Goal: Information Seeking & Learning: Check status

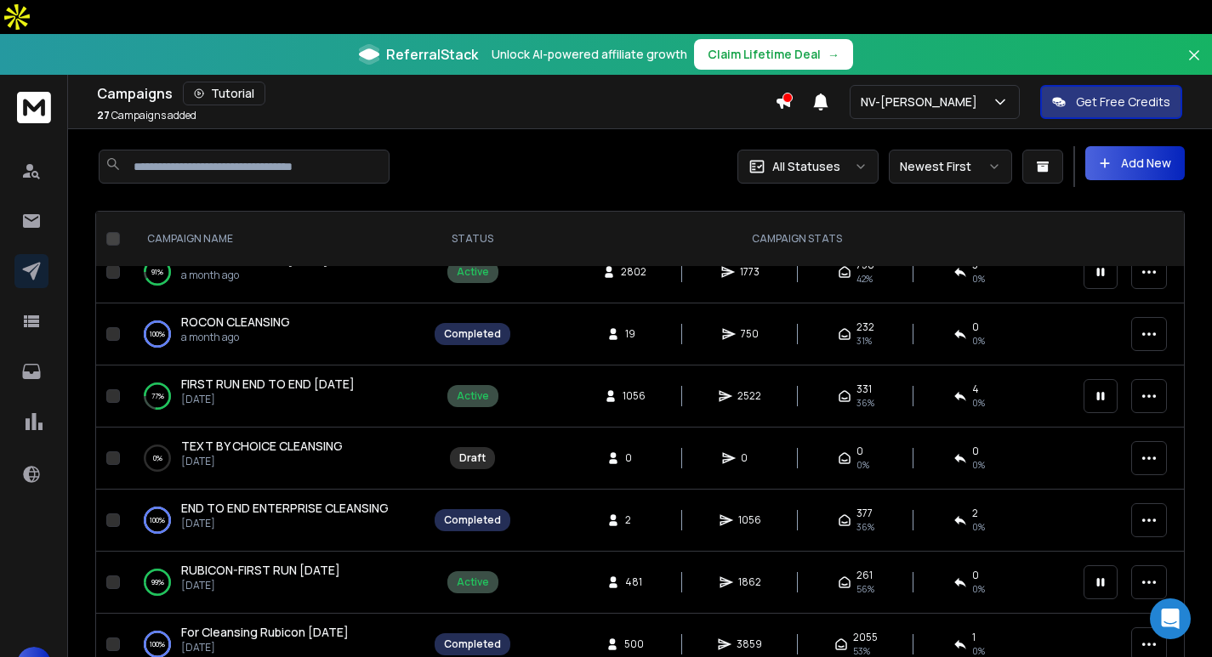
scroll to position [1097, 0]
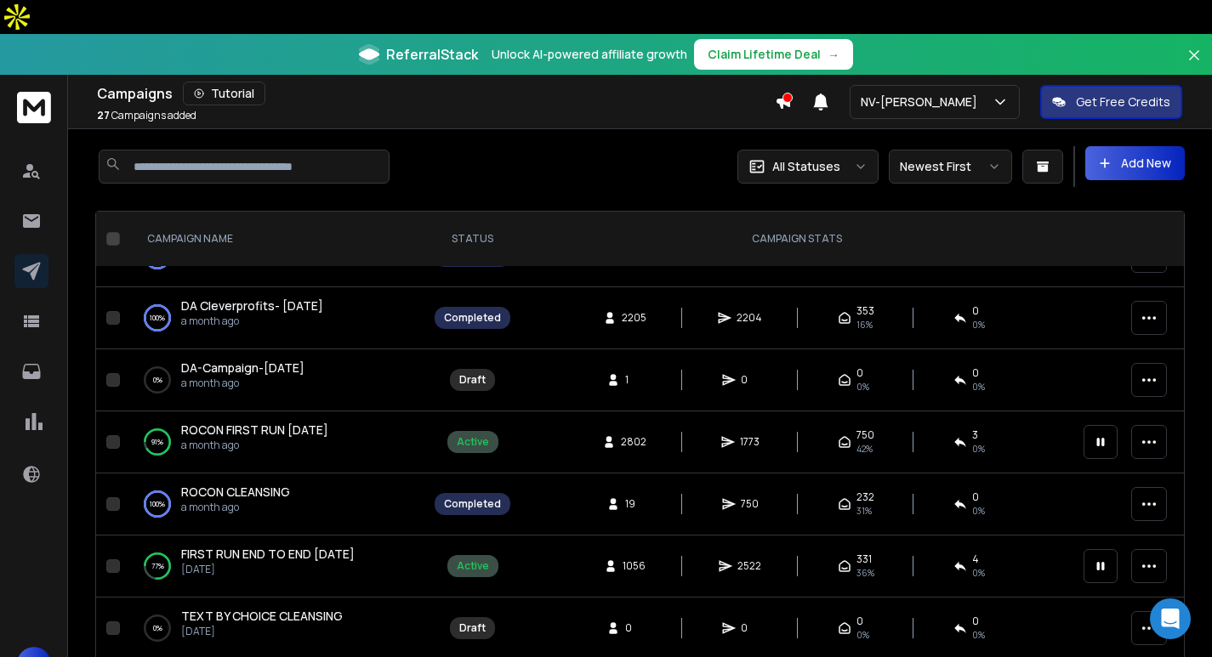
click at [367, 422] on div "91 % [PERSON_NAME] FIRST RUN [DATE] a month ago" at bounding box center [276, 442] width 264 height 41
click at [535, 429] on div "2802 1773 750 42 % 3 0 %" at bounding box center [797, 442] width 532 height 27
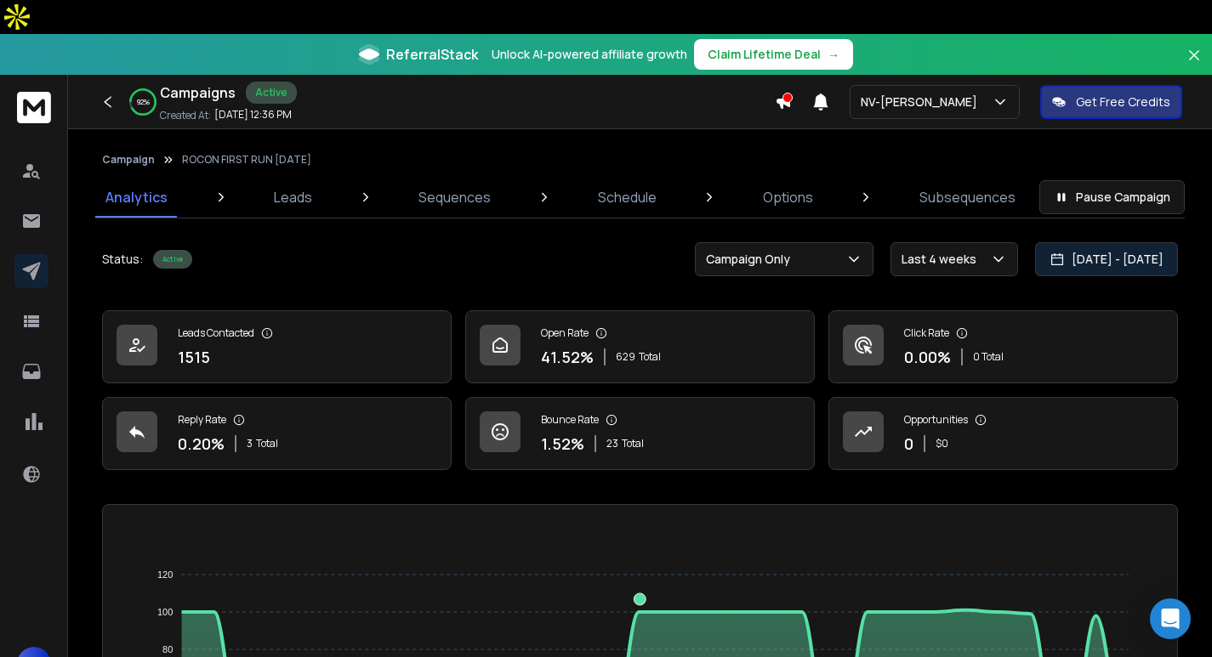
click at [1080, 242] on button "[DATE] - [DATE]" at bounding box center [1106, 259] width 143 height 34
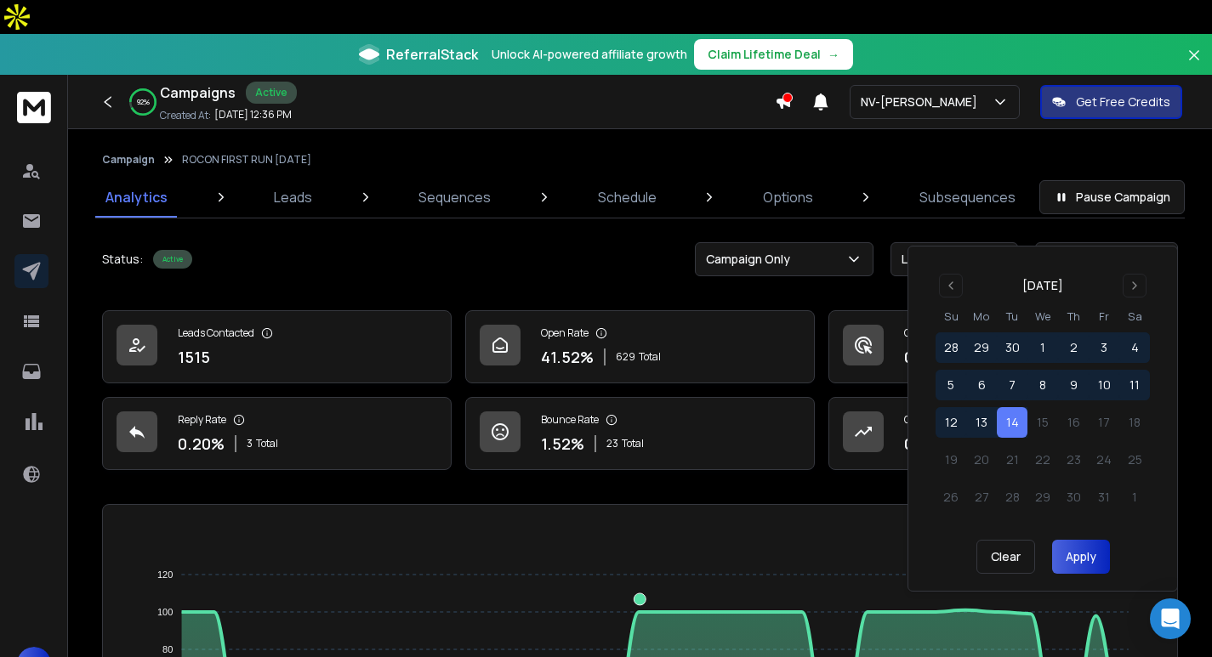
click at [980, 380] on button "6" at bounding box center [981, 385] width 31 height 31
click at [1107, 384] on button "10" at bounding box center [1103, 385] width 31 height 31
click at [985, 386] on button "6" at bounding box center [981, 385] width 31 height 31
click at [1097, 386] on button "10" at bounding box center [1103, 385] width 31 height 31
click at [1008, 551] on button "Clear" at bounding box center [1005, 557] width 59 height 34
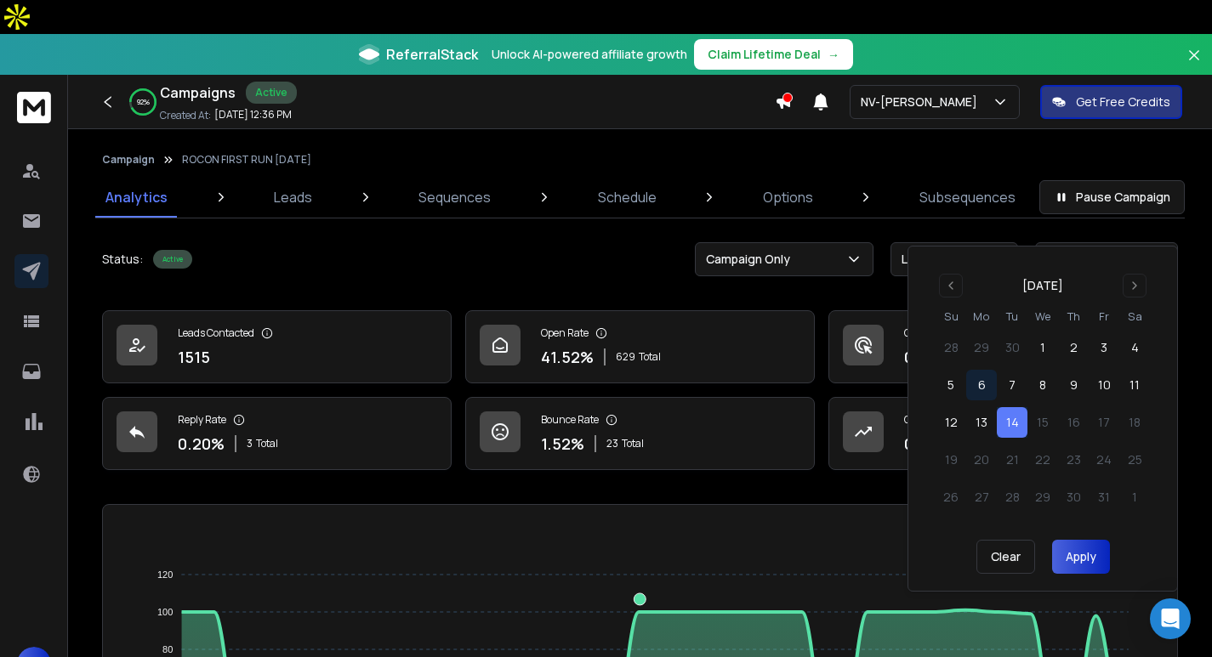
click at [983, 381] on button "6" at bounding box center [981, 385] width 31 height 31
click at [1109, 383] on button "10" at bounding box center [1103, 385] width 31 height 31
click at [1140, 383] on button "11" at bounding box center [1134, 385] width 31 height 31
click at [1091, 558] on button "Apply" at bounding box center [1081, 557] width 58 height 34
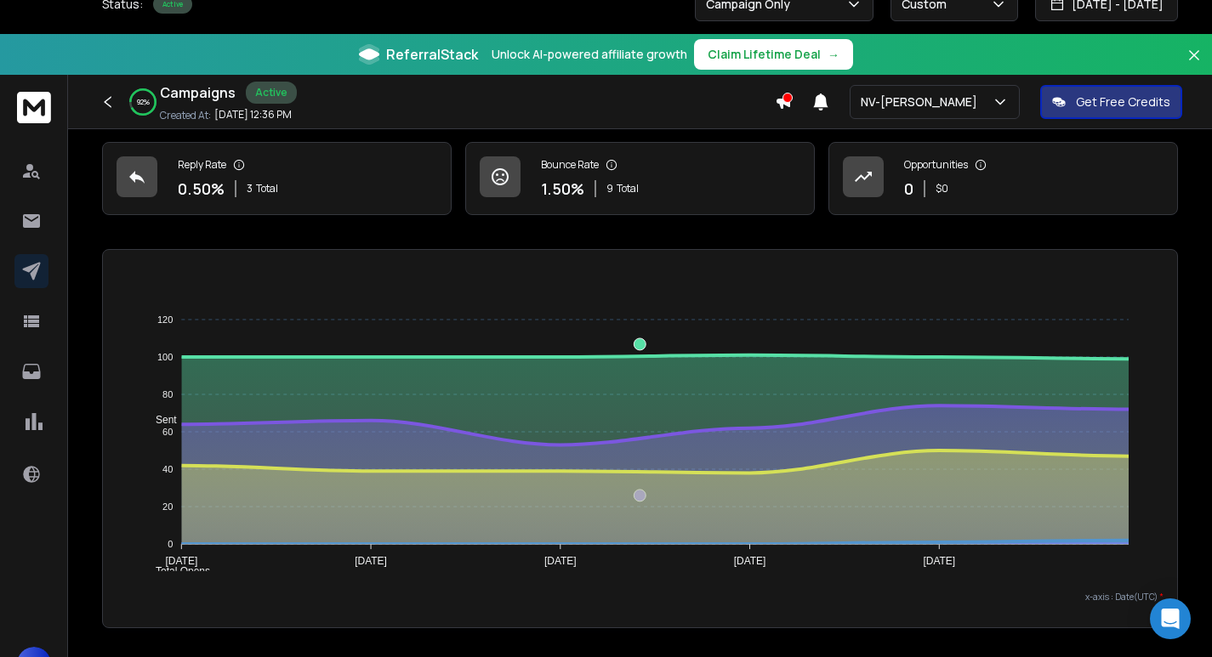
scroll to position [425, 0]
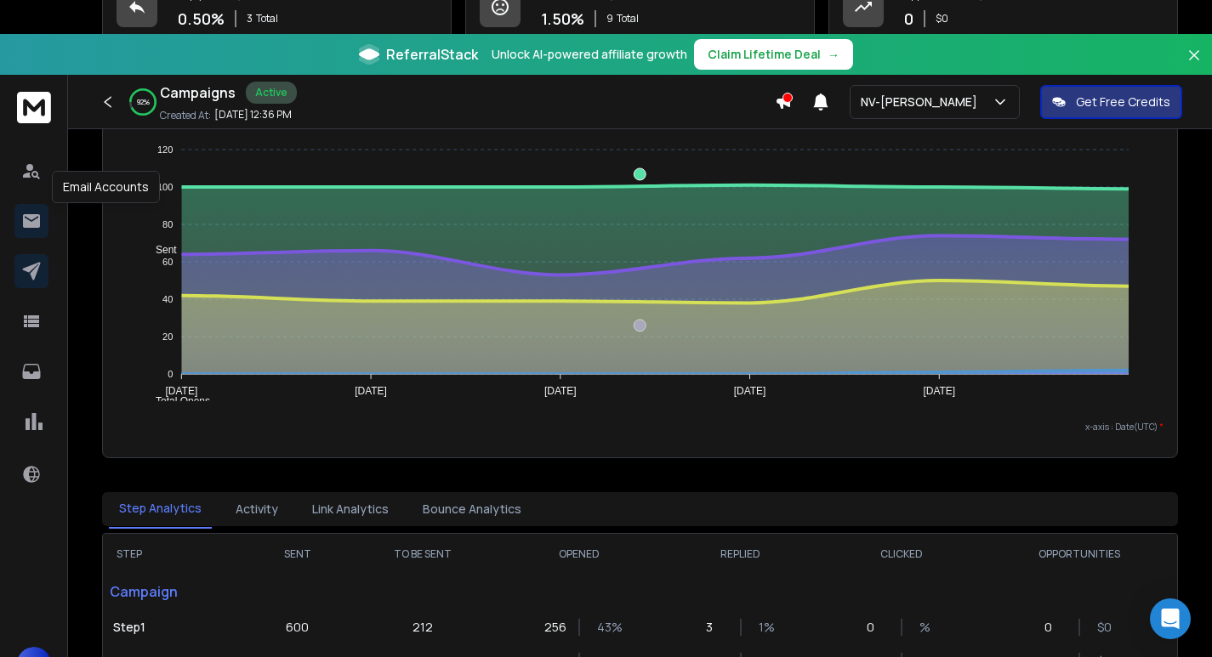
click at [21, 211] on icon at bounding box center [31, 221] width 20 height 20
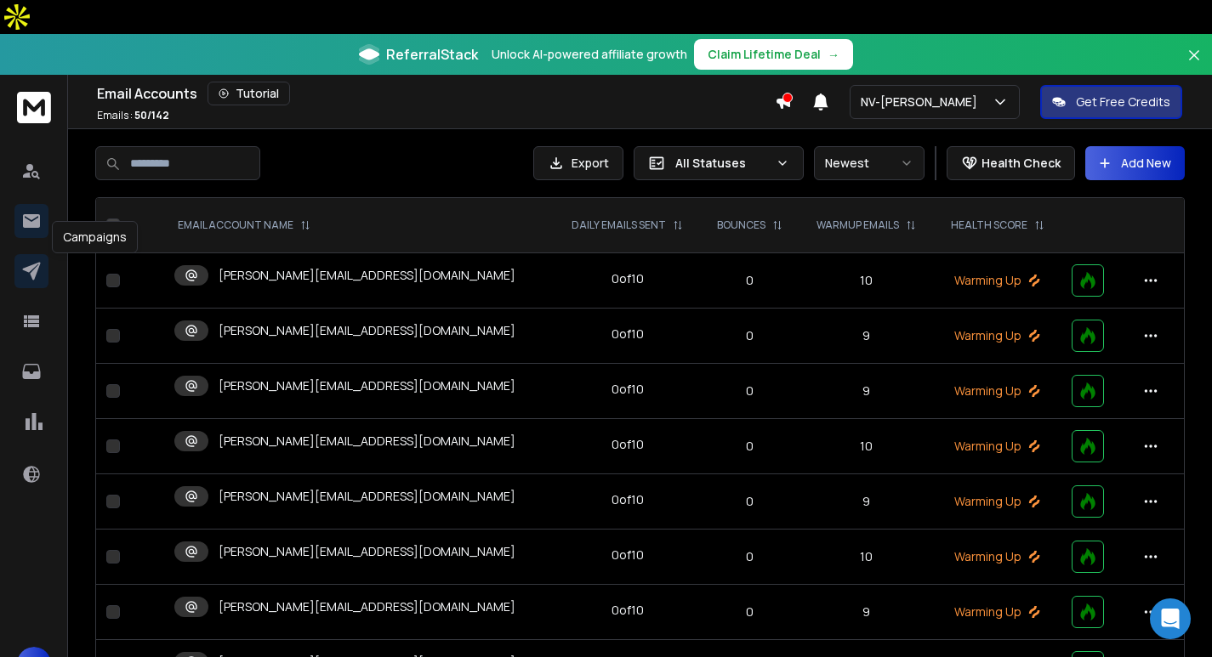
click at [40, 261] on icon at bounding box center [31, 271] width 20 height 20
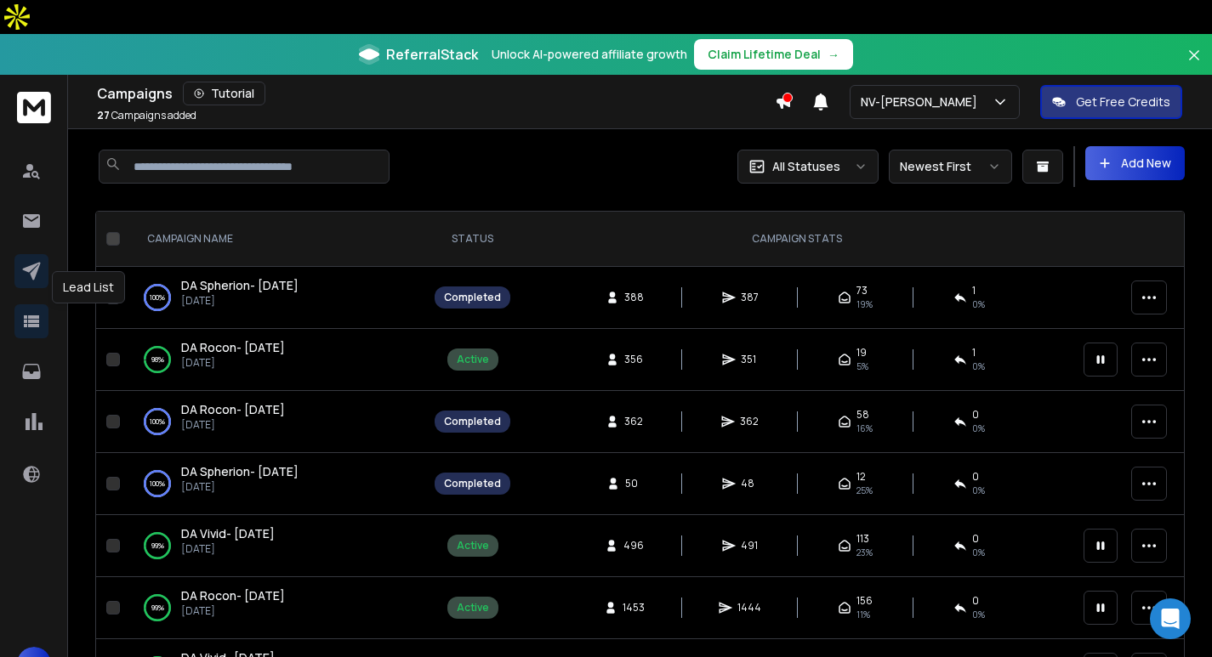
click at [31, 315] on icon at bounding box center [31, 321] width 15 height 12
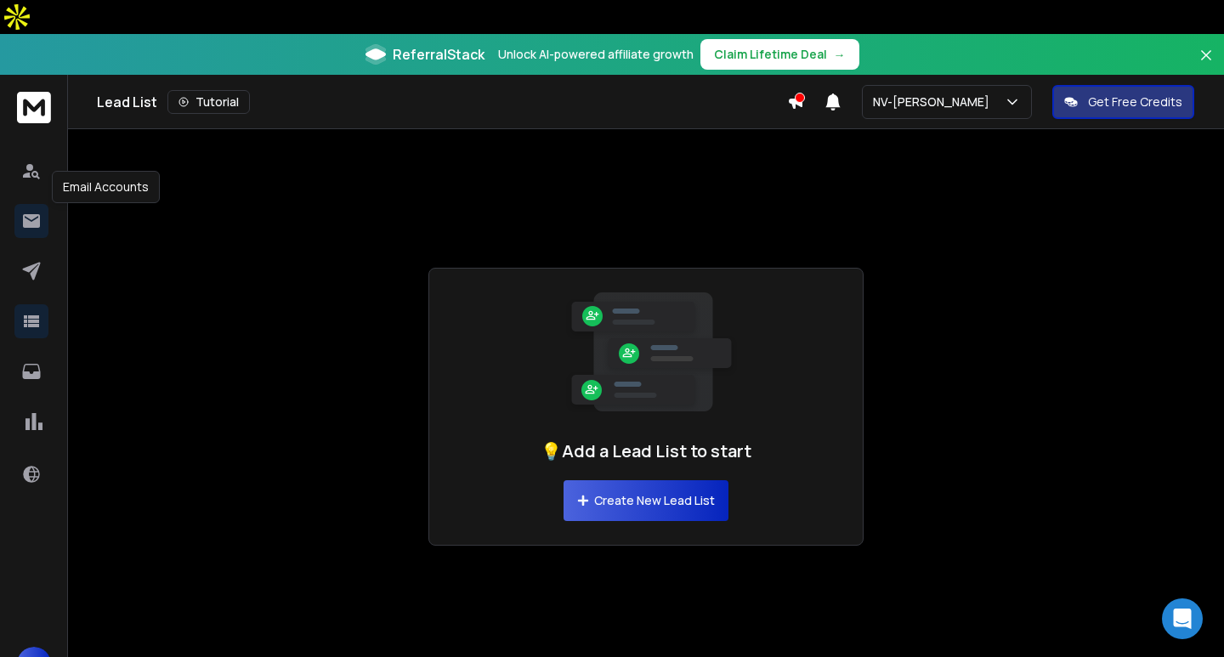
click at [39, 211] on icon at bounding box center [31, 221] width 20 height 20
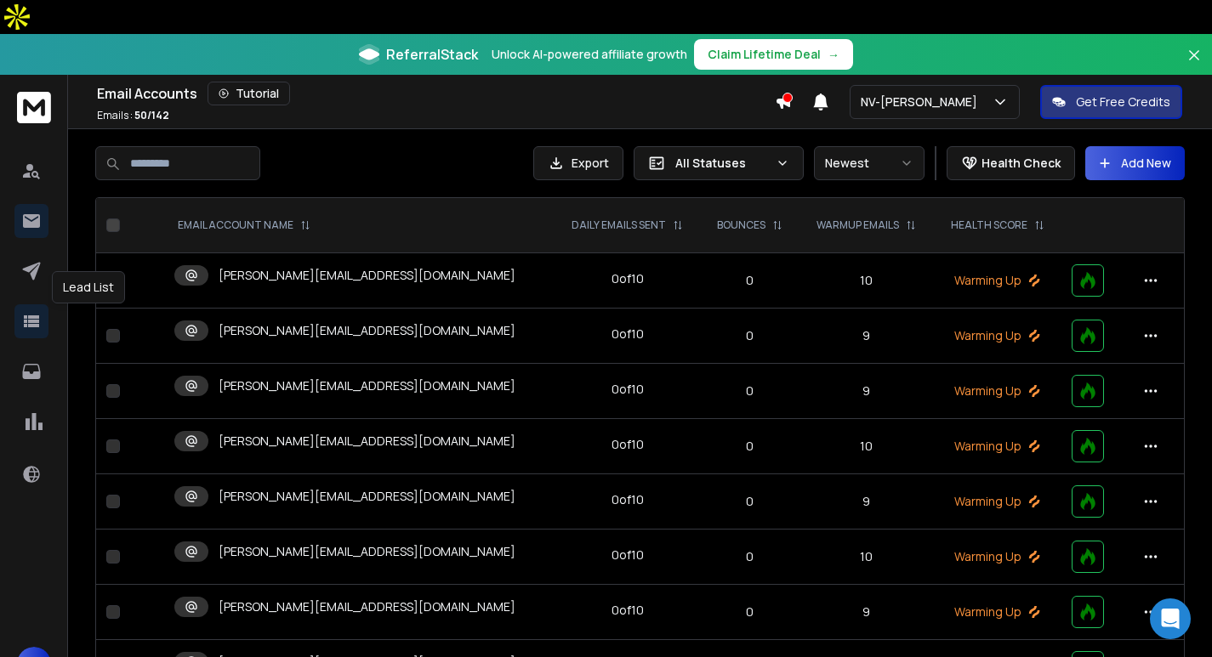
click at [34, 315] on icon at bounding box center [31, 321] width 15 height 12
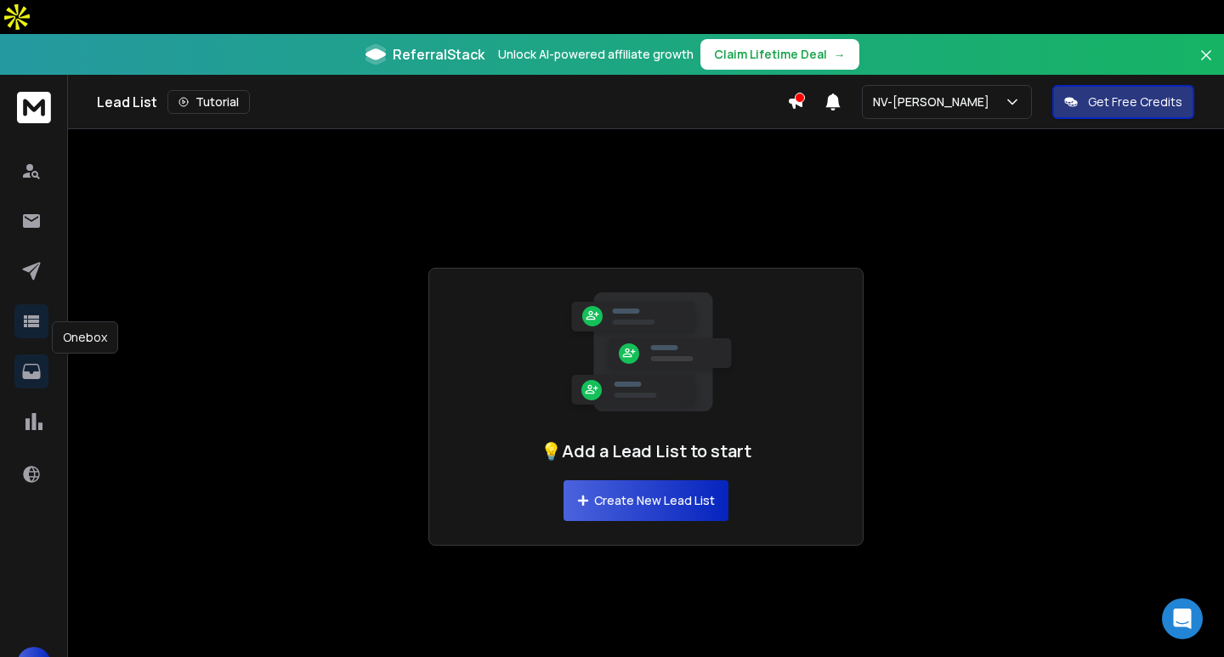
click at [32, 364] on icon at bounding box center [31, 371] width 18 height 15
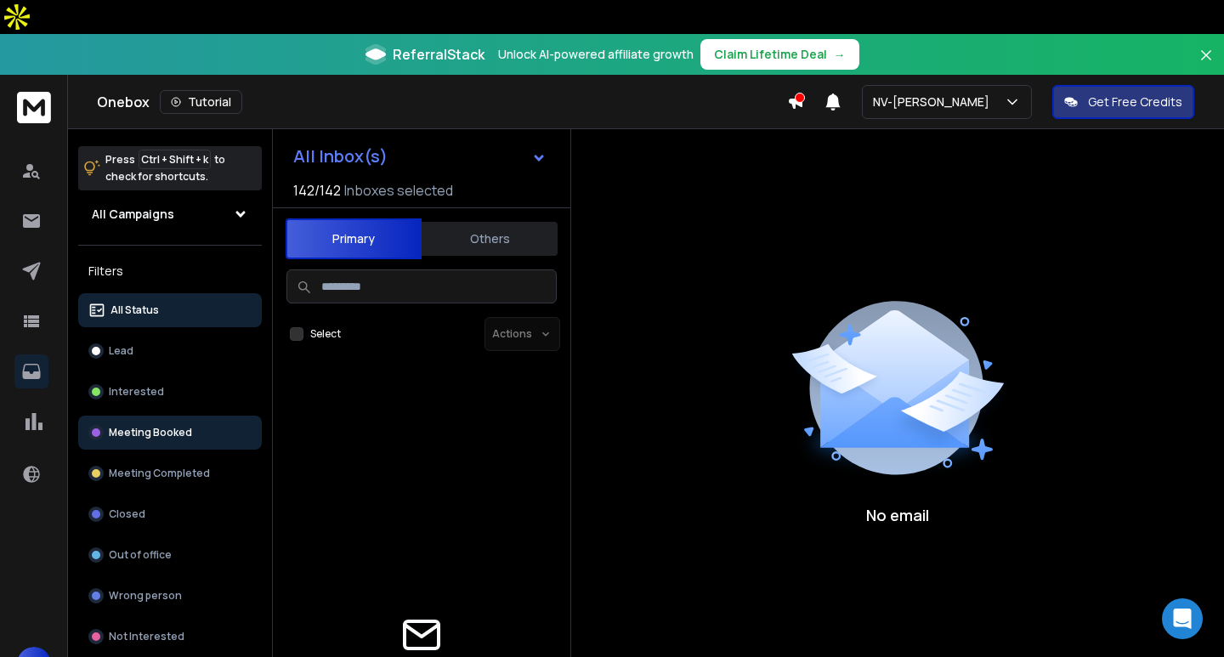
click at [153, 416] on button "Meeting Booked" at bounding box center [170, 433] width 184 height 34
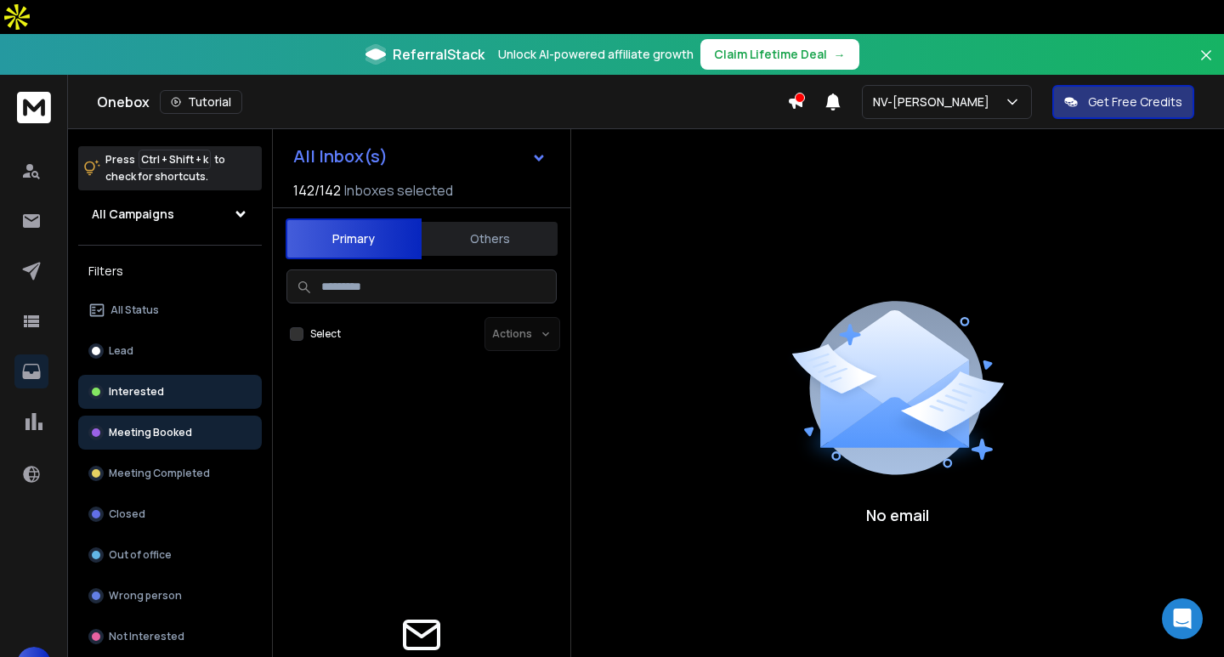
click at [152, 385] on p "Interested" at bounding box center [136, 392] width 55 height 14
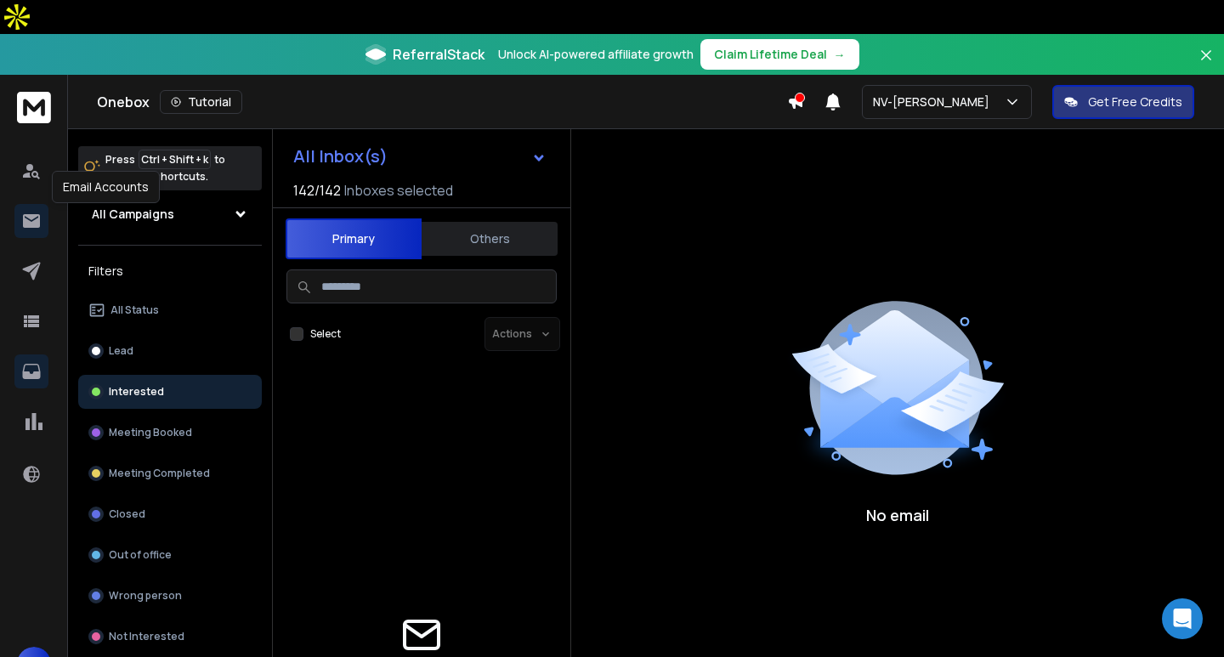
click at [26, 214] on icon at bounding box center [31, 221] width 17 height 14
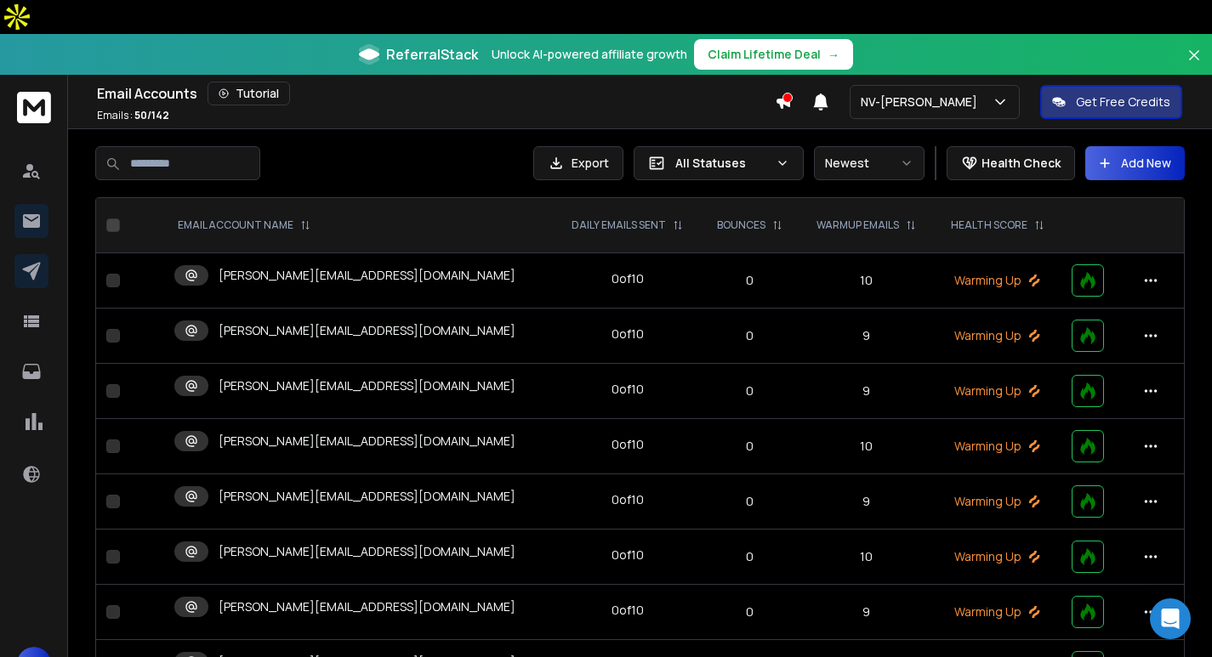
click at [25, 261] on icon at bounding box center [31, 271] width 20 height 20
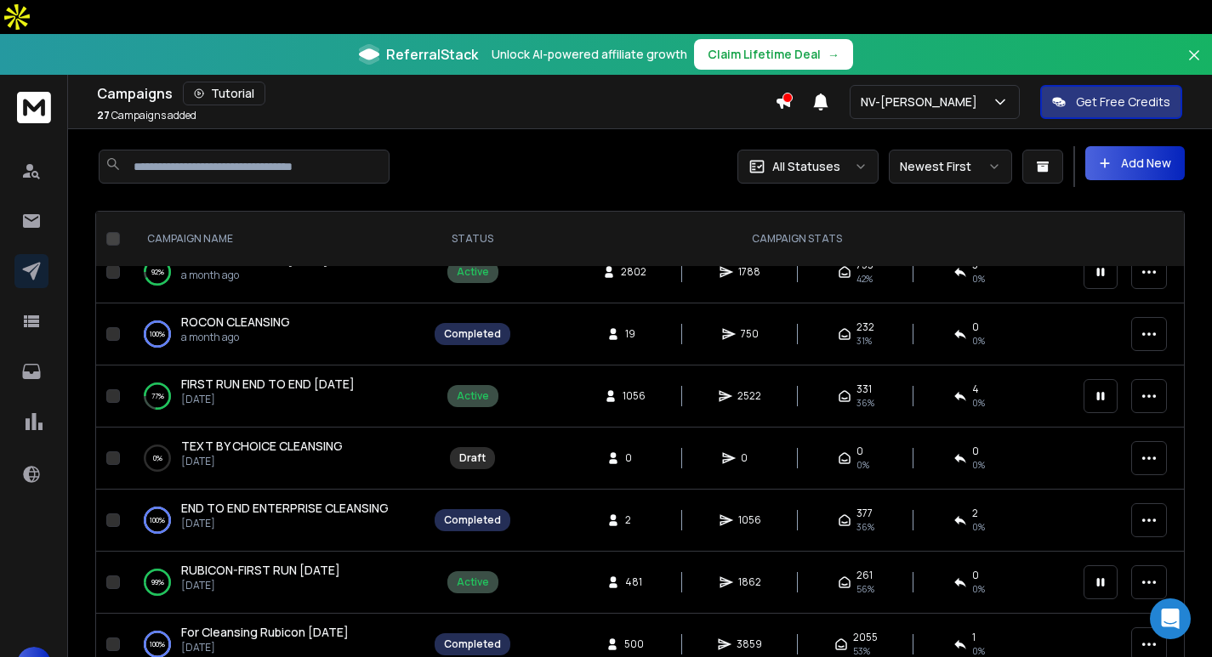
scroll to position [1182, 0]
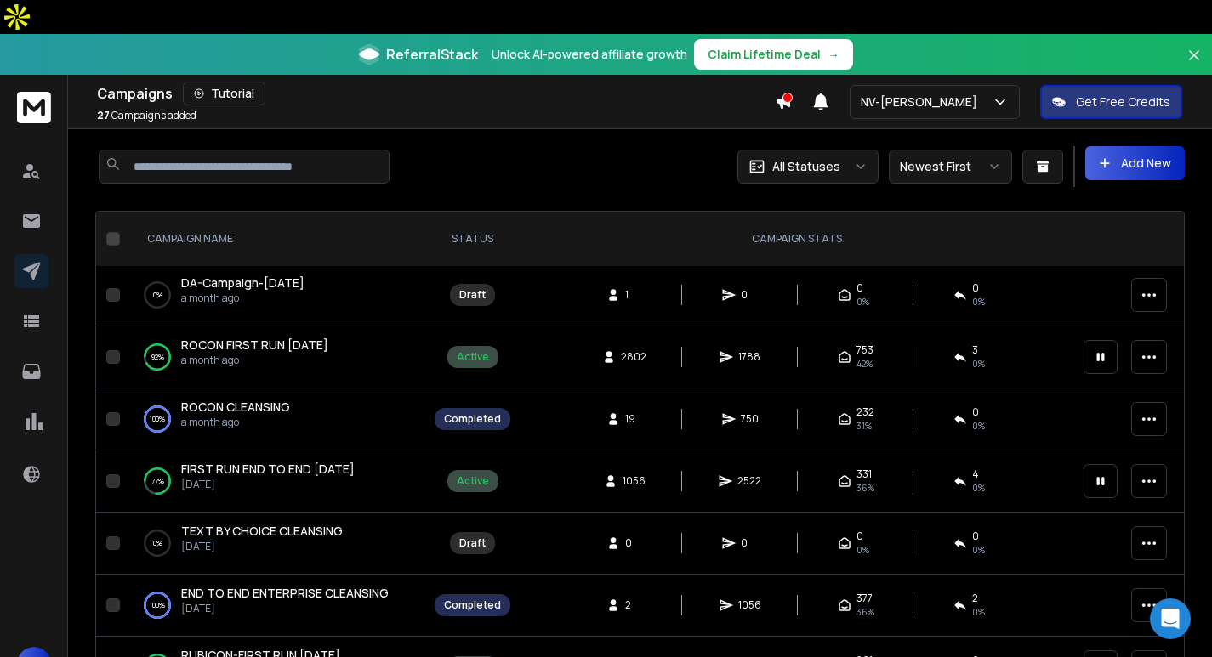
click at [498, 327] on td "Active" at bounding box center [472, 357] width 96 height 62
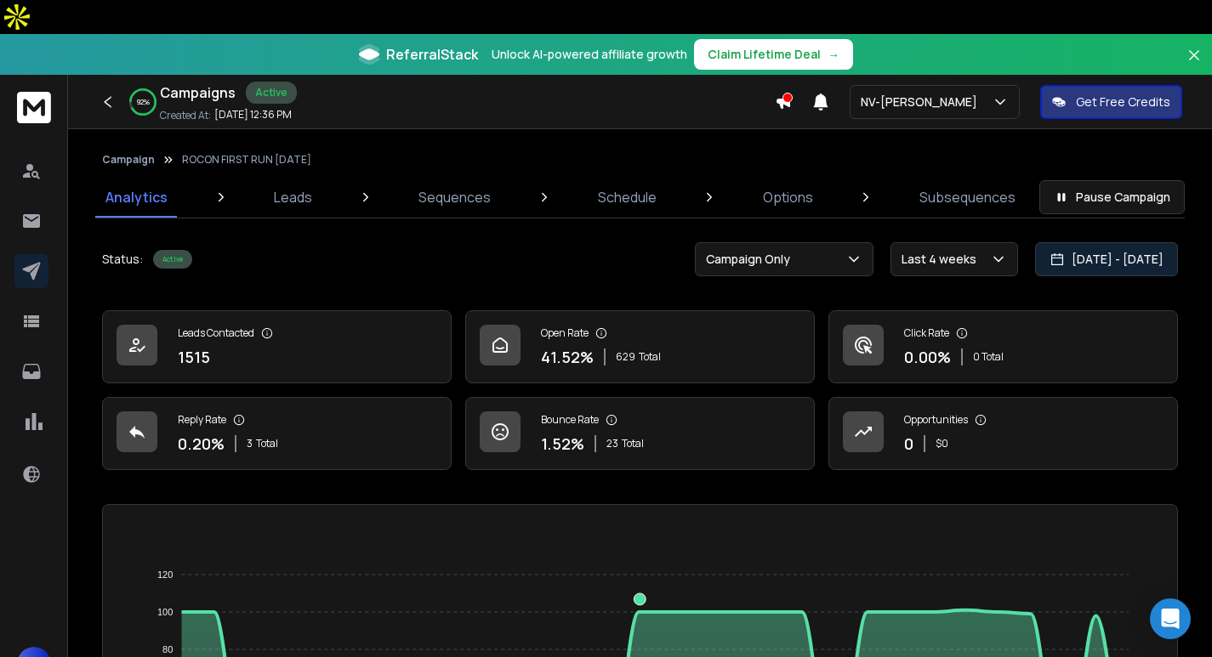
click at [1057, 242] on button "[DATE] - [DATE]" at bounding box center [1106, 259] width 143 height 34
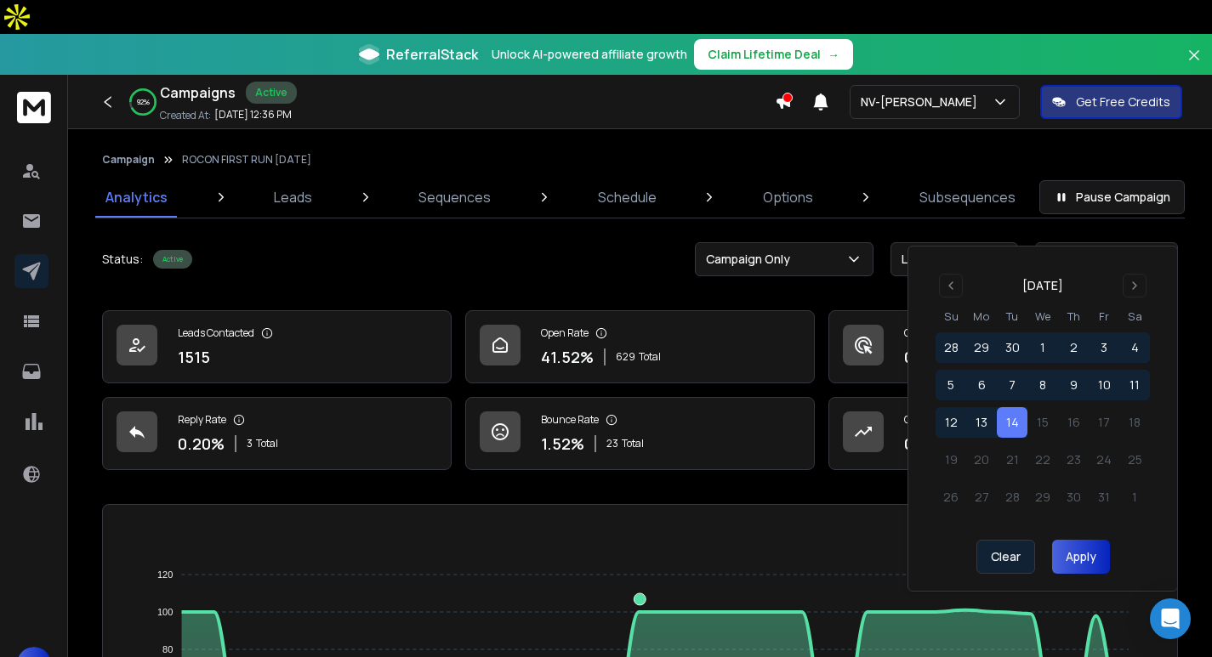
click at [1014, 563] on button "Clear" at bounding box center [1005, 557] width 59 height 34
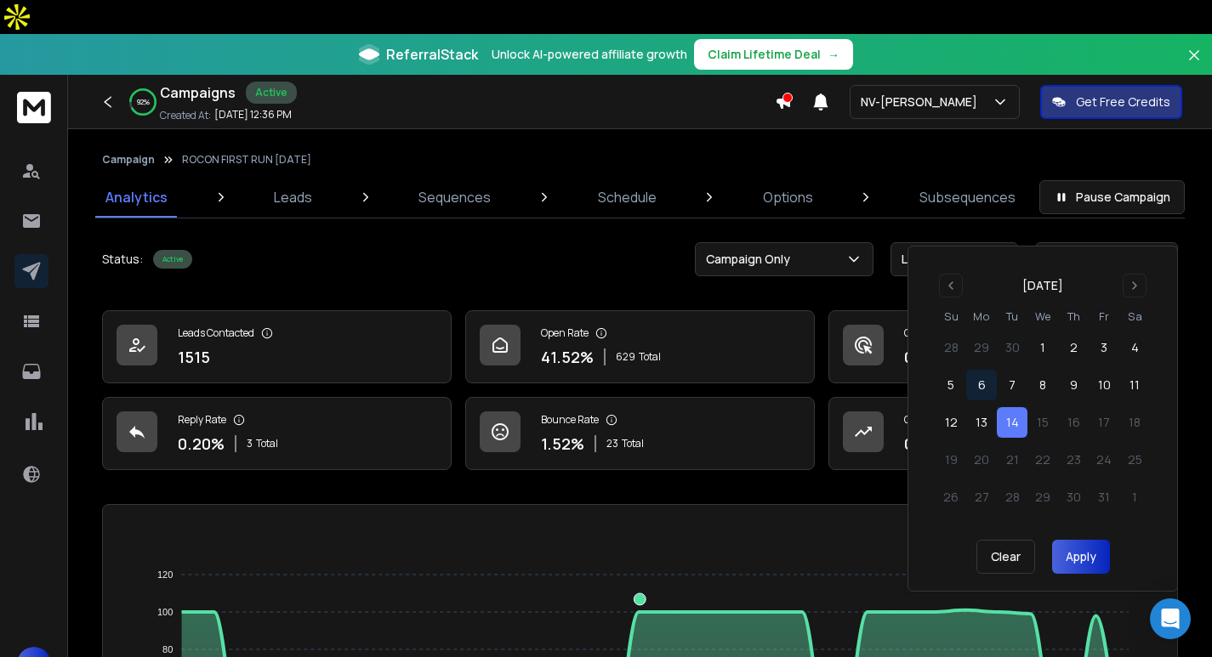
click at [980, 379] on button "6" at bounding box center [981, 385] width 31 height 31
click at [1110, 379] on button "10" at bounding box center [1103, 385] width 31 height 31
click at [1144, 387] on button "11" at bounding box center [1134, 385] width 31 height 31
click at [1079, 546] on button "Apply" at bounding box center [1081, 557] width 58 height 34
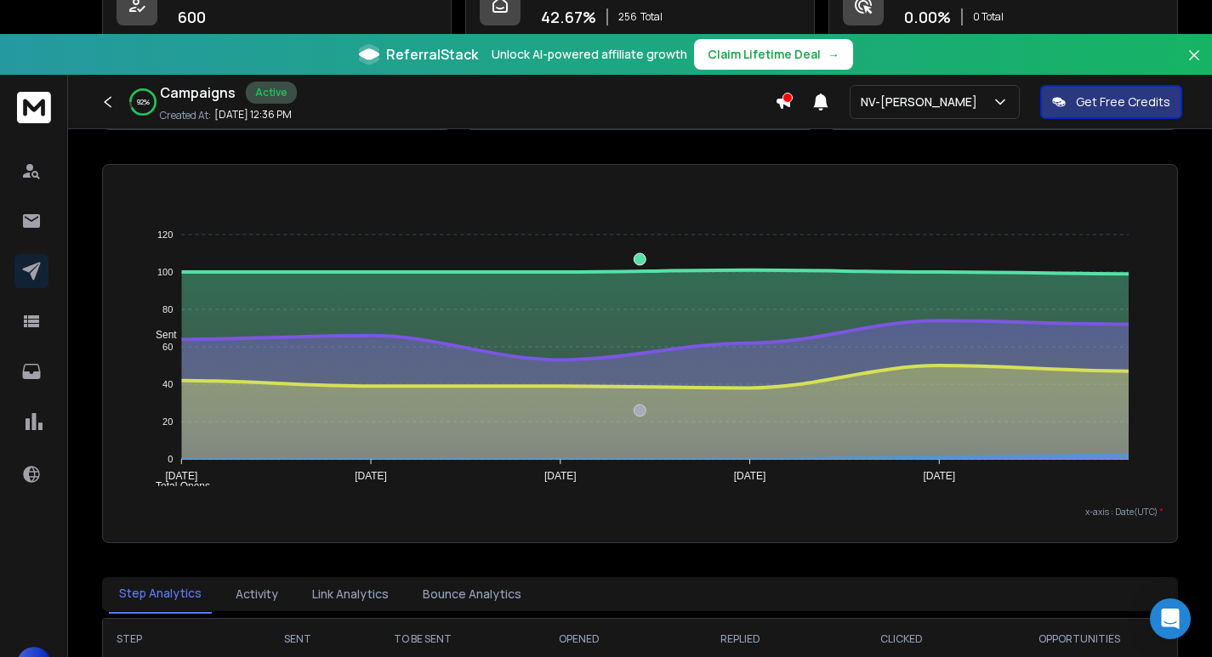
scroll to position [480, 0]
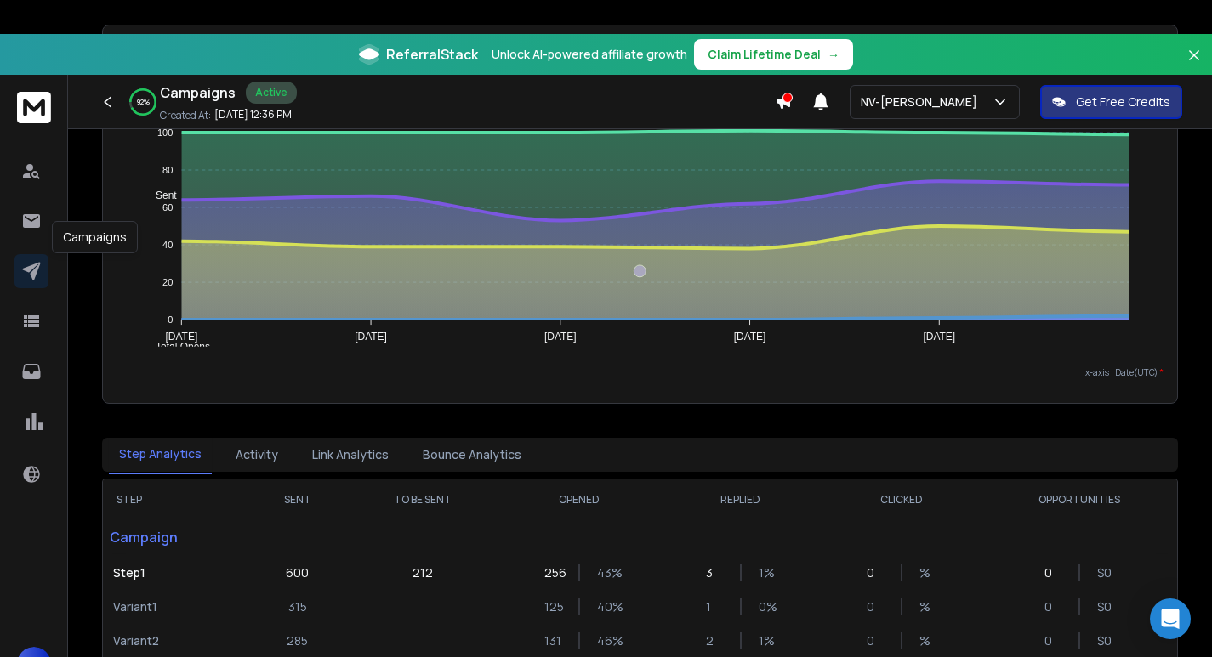
click at [34, 263] on icon at bounding box center [31, 272] width 18 height 18
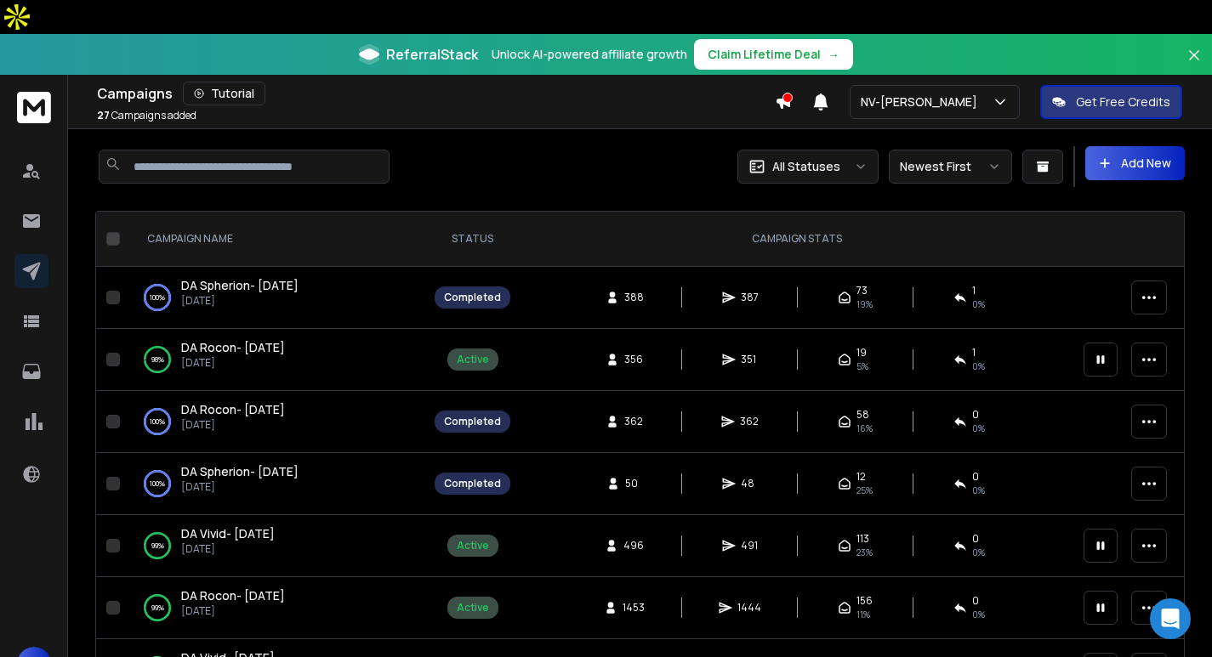
scroll to position [255, 0]
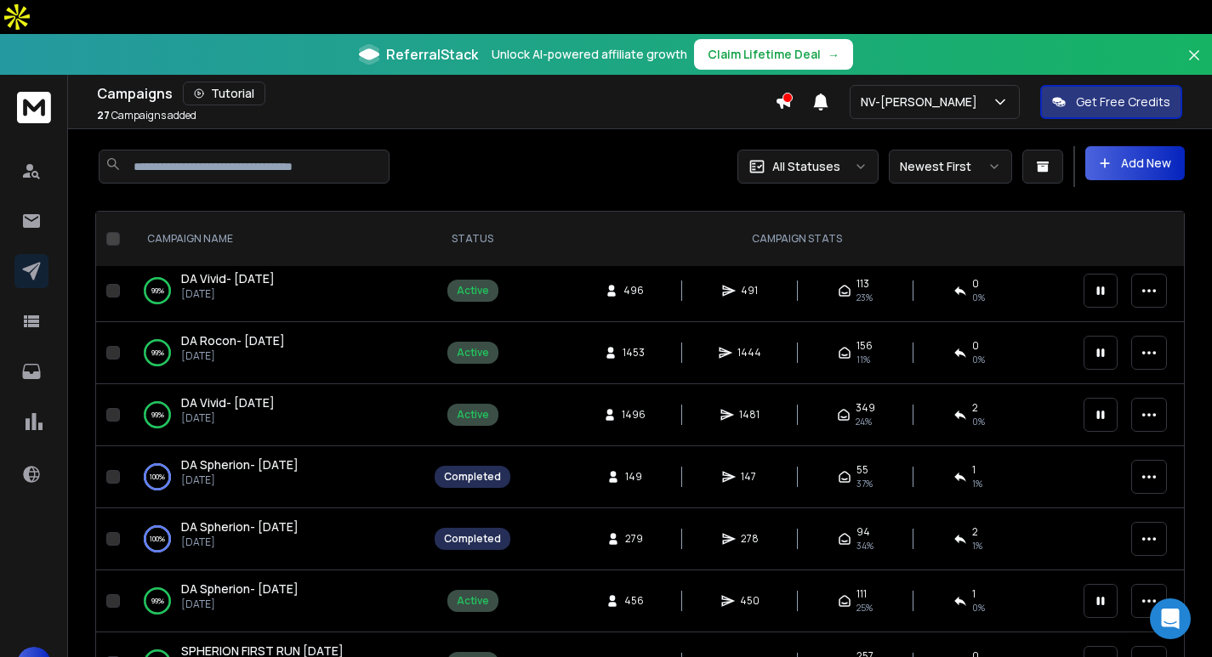
click at [565, 463] on div "149 147 55 37 % 1 1 %" at bounding box center [797, 476] width 532 height 27
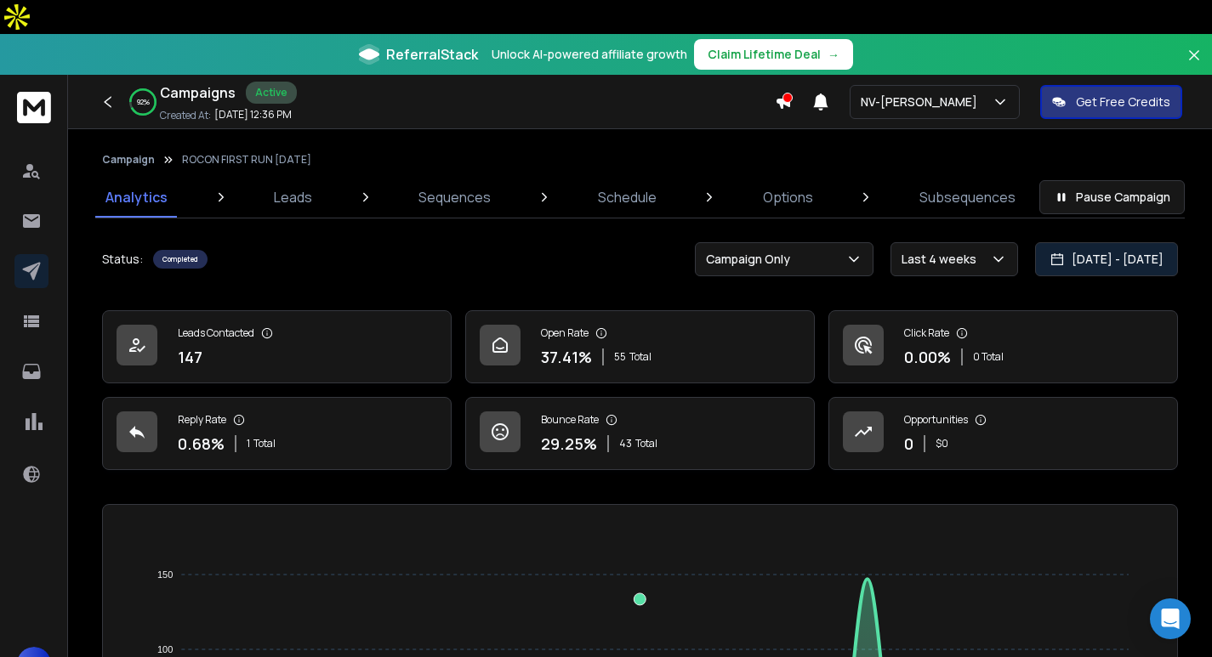
click at [1051, 242] on button "[DATE] - [DATE]" at bounding box center [1106, 259] width 143 height 34
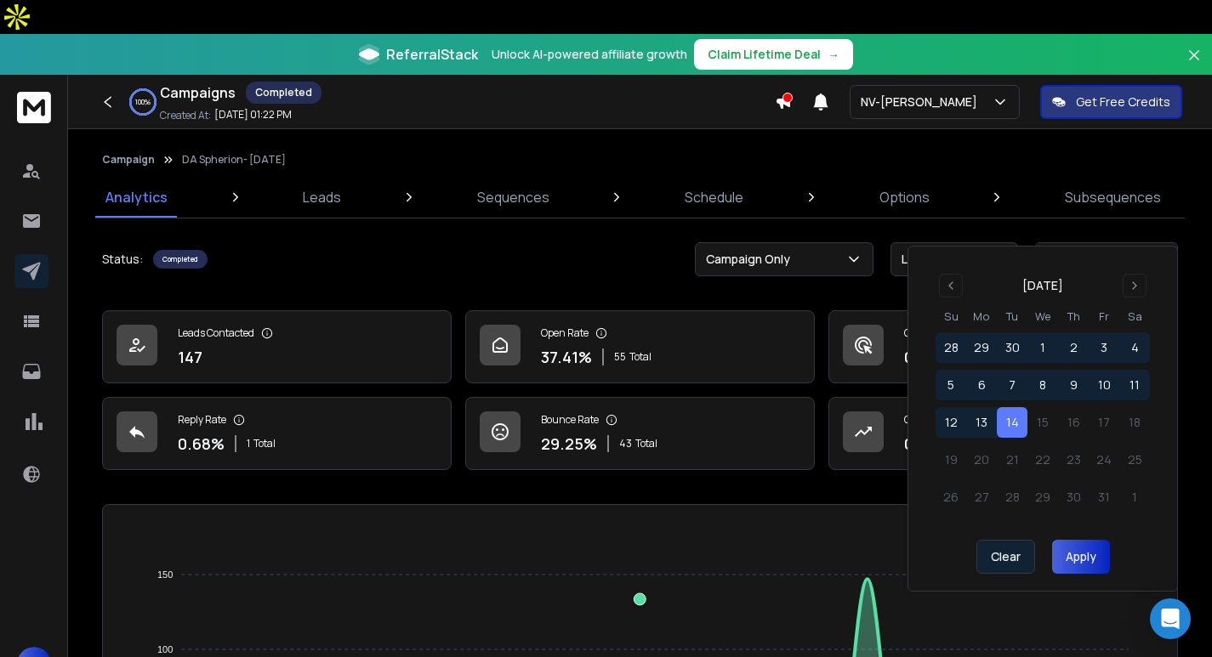
click at [1002, 558] on button "Clear" at bounding box center [1005, 557] width 59 height 34
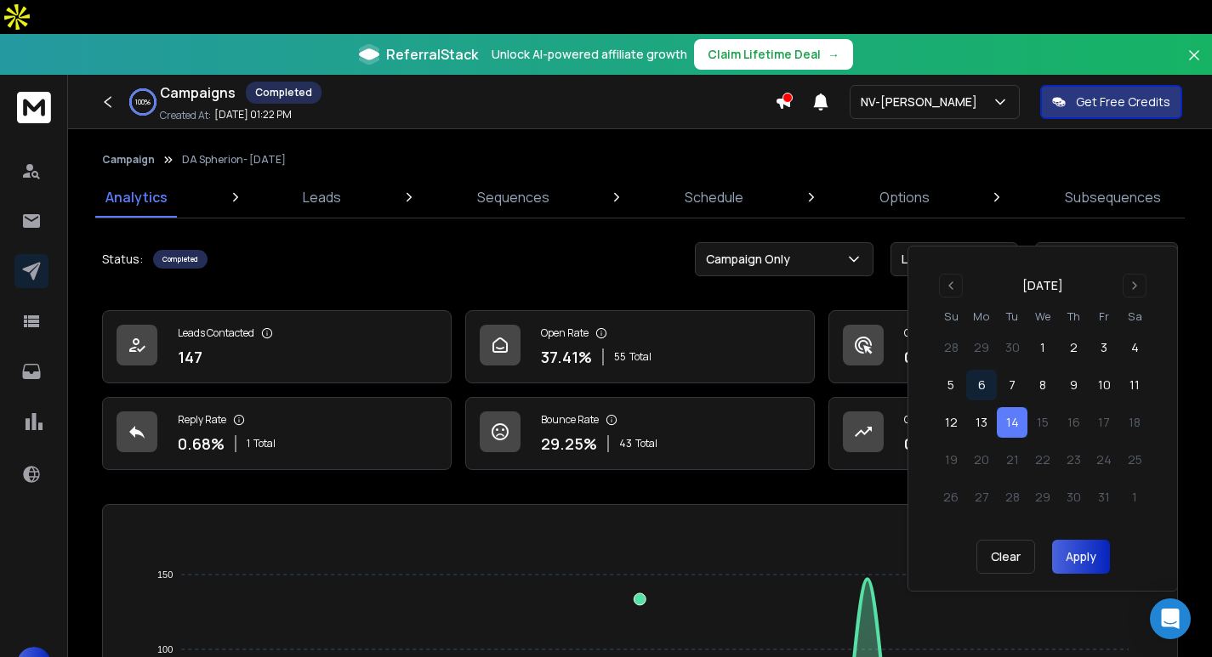
click at [975, 383] on button "6" at bounding box center [981, 385] width 31 height 31
click at [1095, 383] on button "10" at bounding box center [1103, 385] width 31 height 31
click at [1141, 392] on button "11" at bounding box center [1134, 385] width 31 height 31
click at [1072, 557] on button "Apply" at bounding box center [1081, 557] width 58 height 34
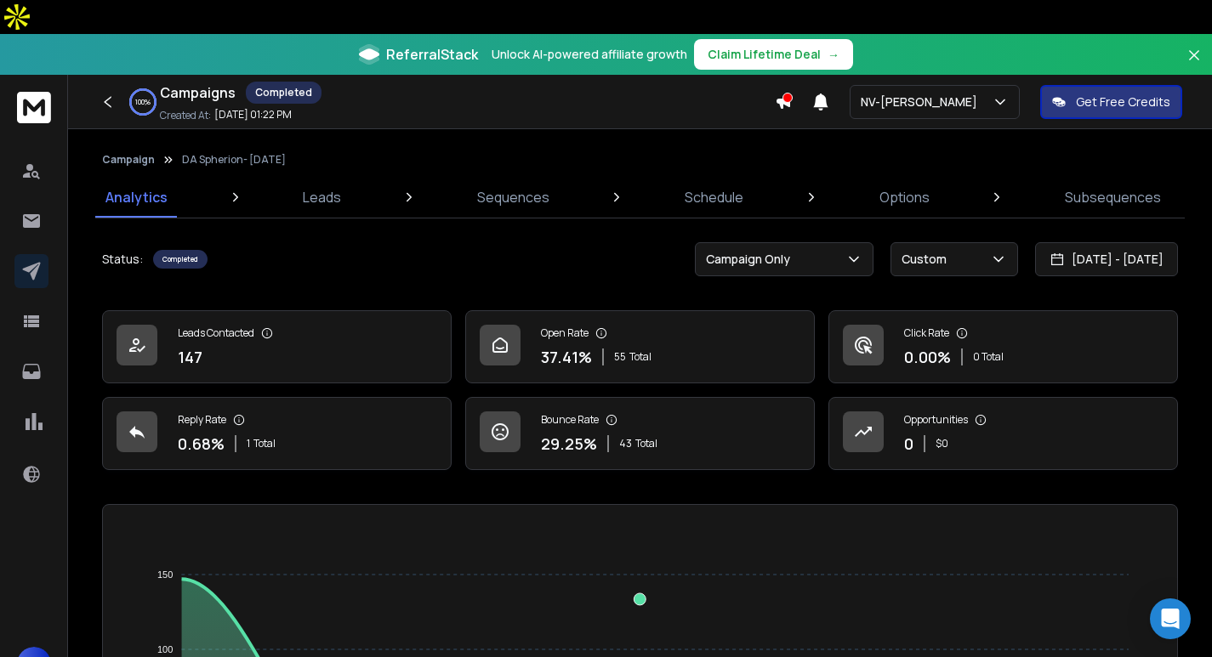
scroll to position [425, 0]
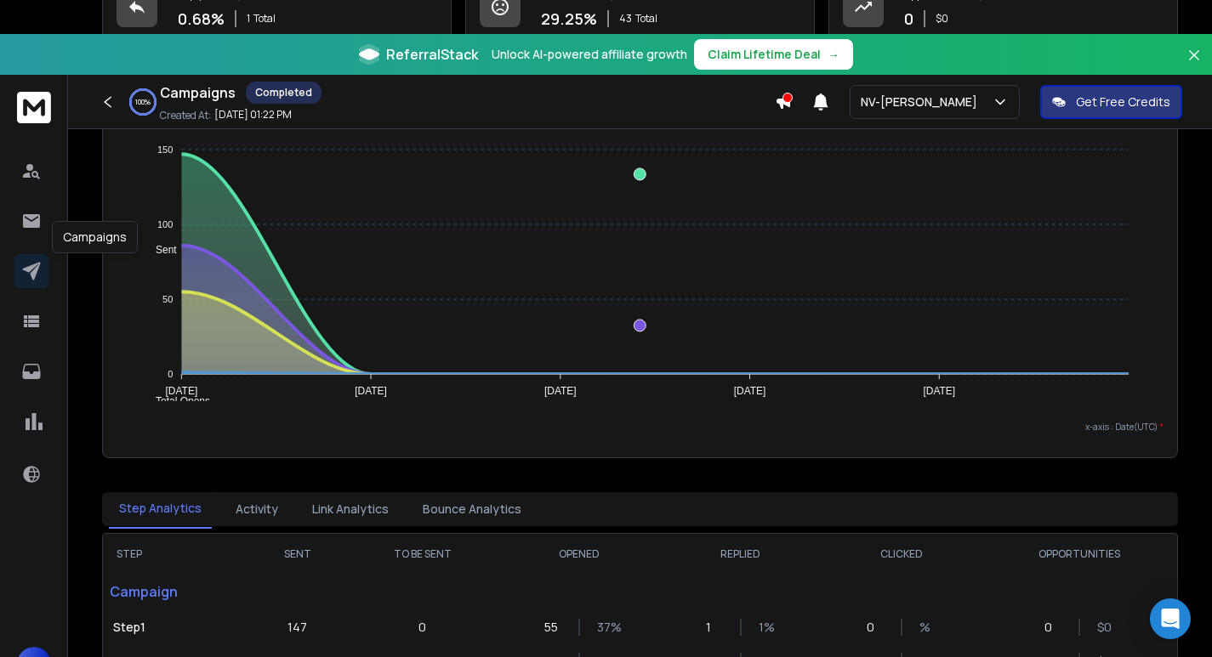
click at [30, 261] on icon at bounding box center [31, 271] width 20 height 20
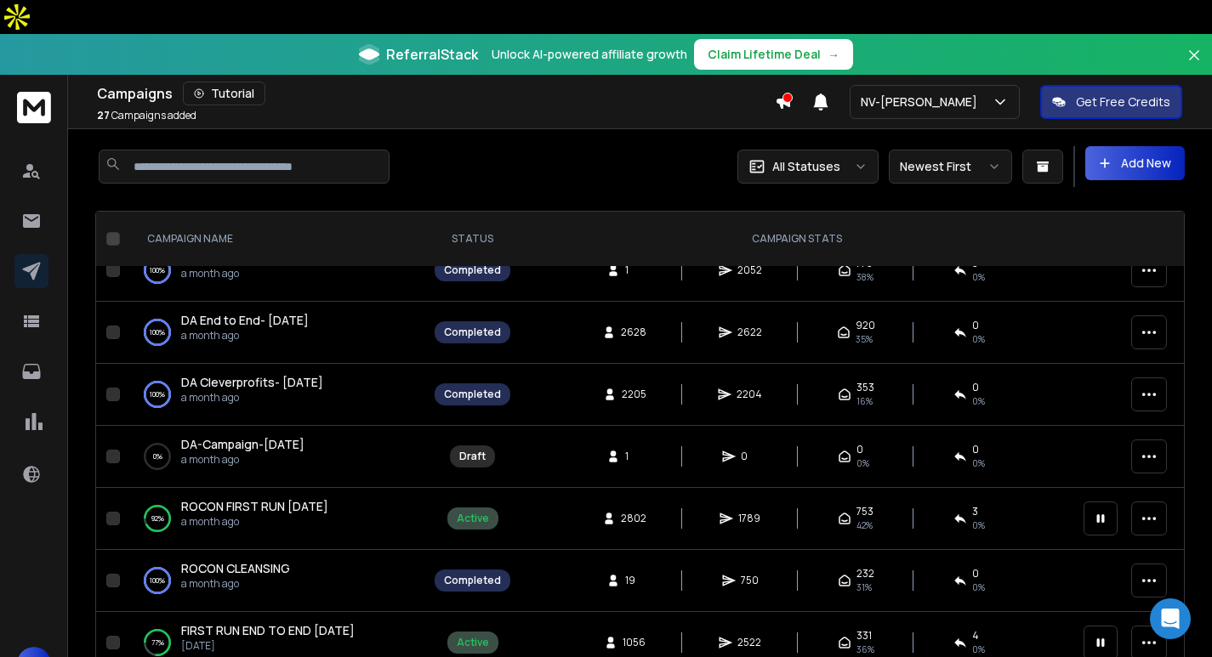
scroll to position [1267, 0]
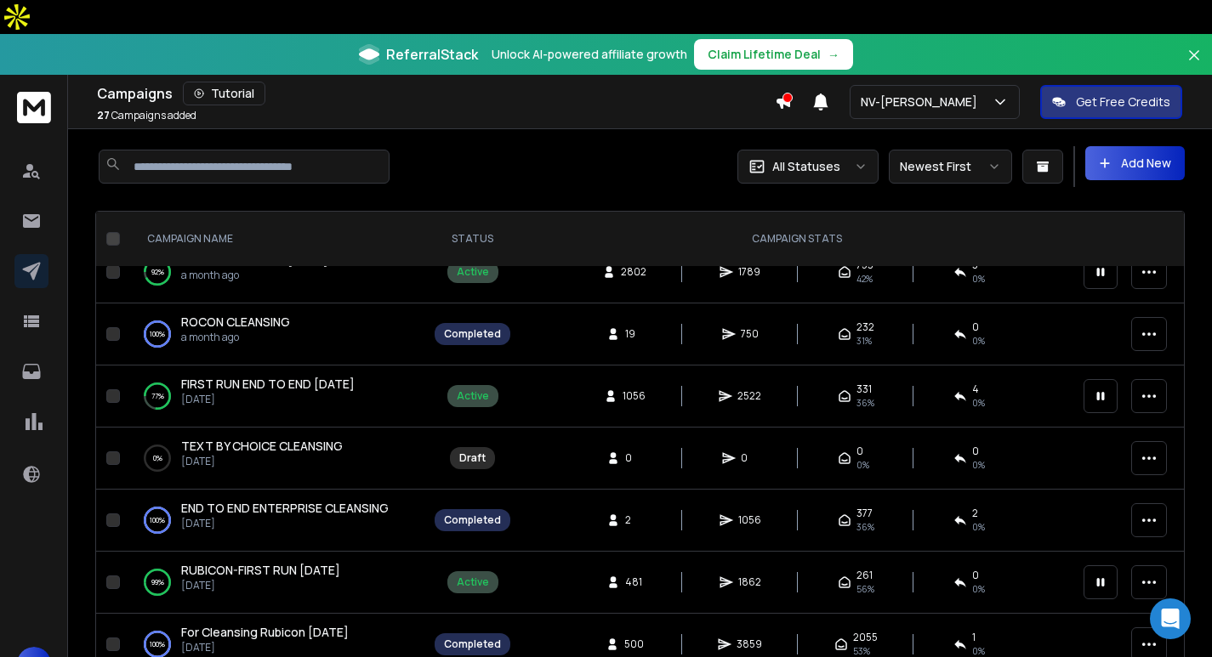
click at [568, 569] on div "481 1862 261 56 % 0 0 %" at bounding box center [797, 582] width 532 height 27
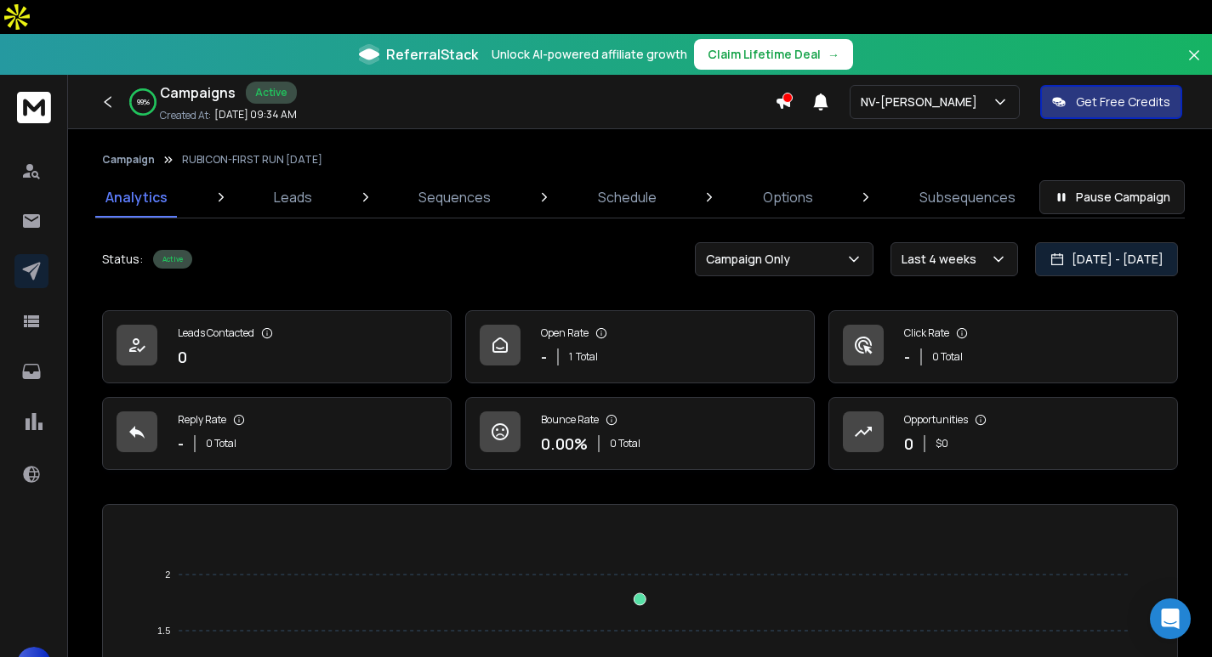
click at [1060, 242] on button "[DATE] - [DATE]" at bounding box center [1106, 259] width 143 height 34
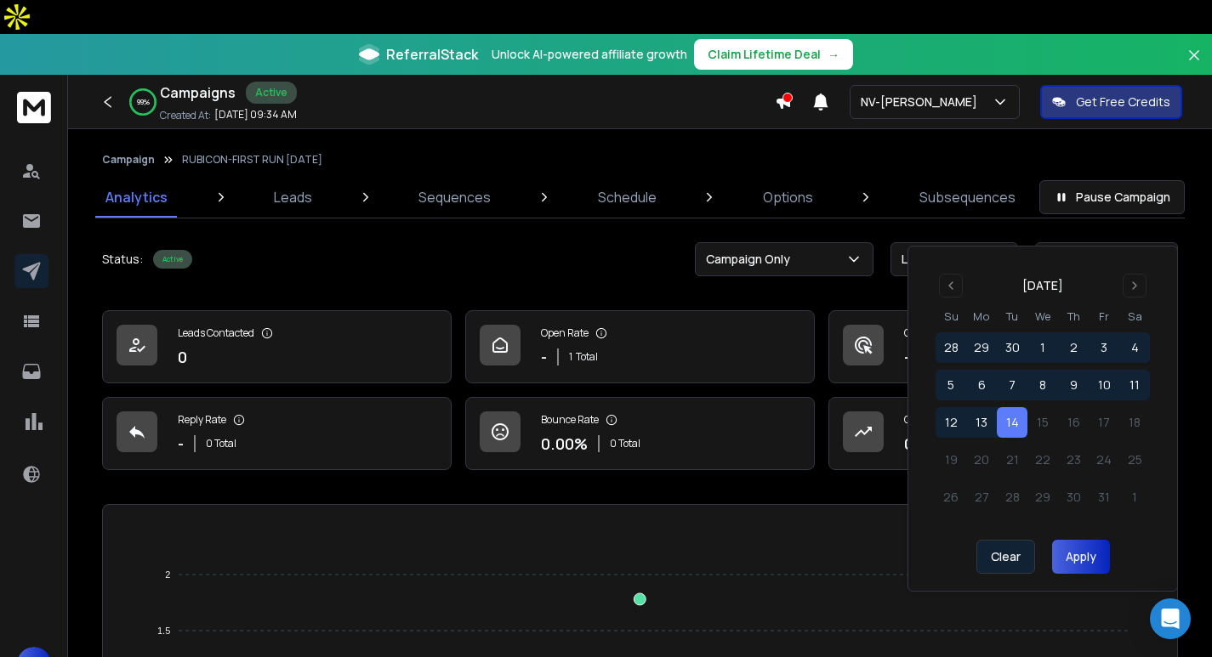
click at [1005, 554] on button "Clear" at bounding box center [1005, 557] width 59 height 34
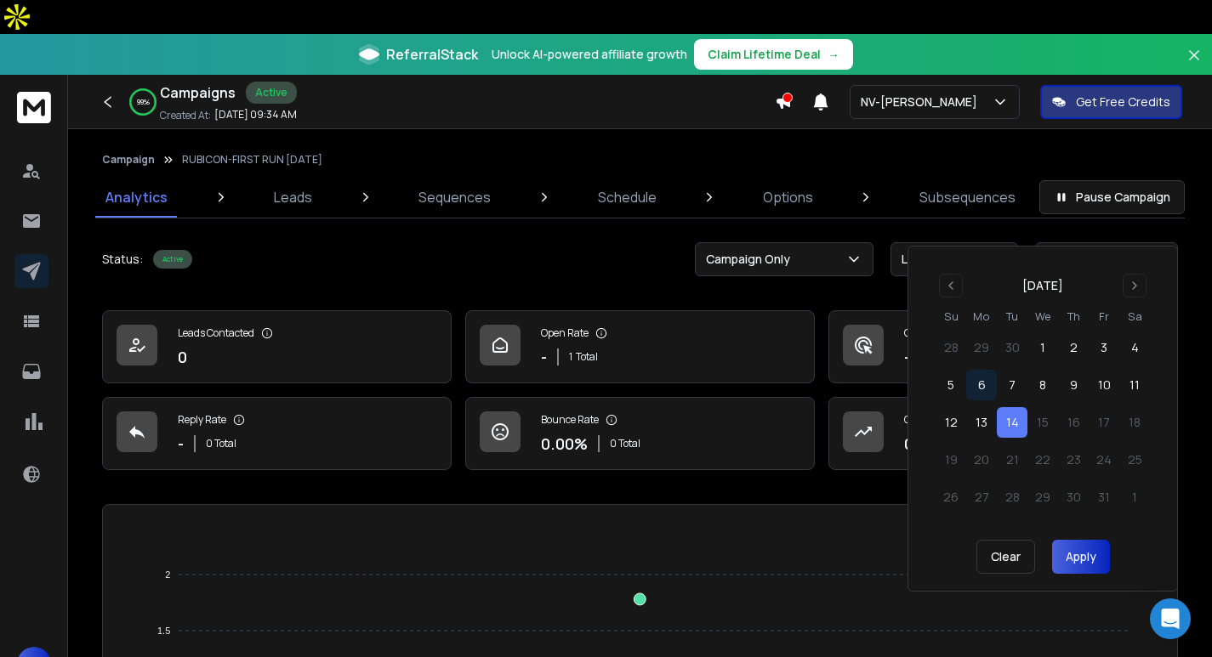
click at [978, 380] on button "6" at bounding box center [981, 385] width 31 height 31
click at [1137, 382] on button "11" at bounding box center [1134, 385] width 31 height 31
click at [1085, 554] on button "Apply" at bounding box center [1081, 557] width 58 height 34
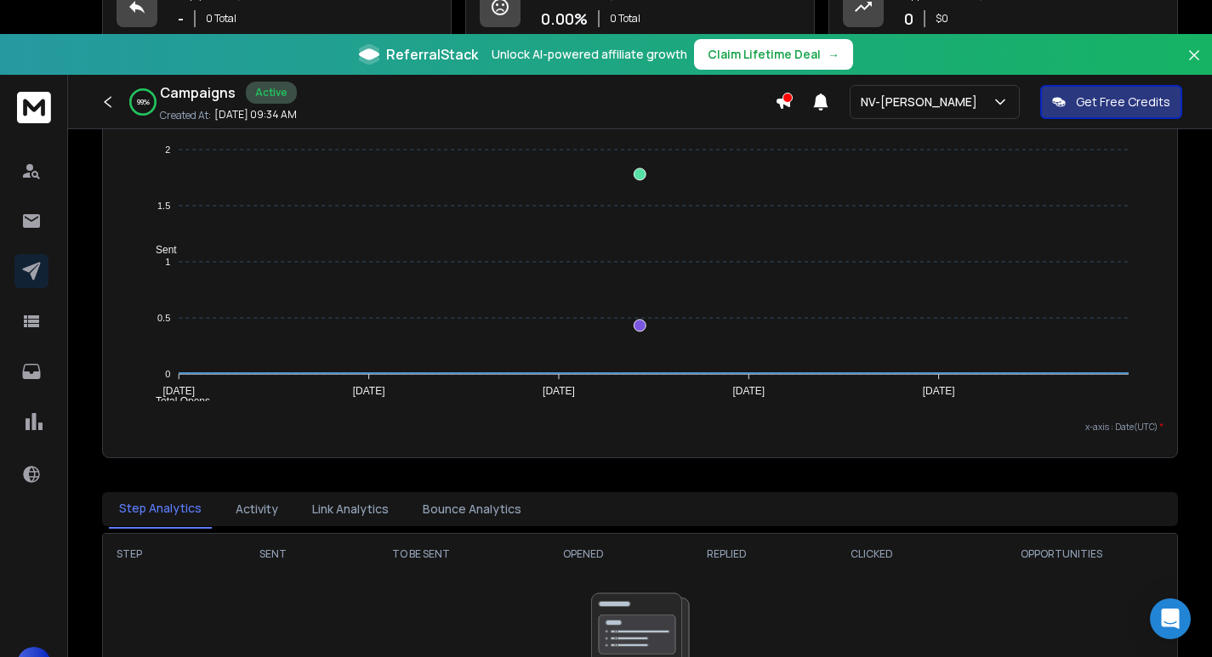
scroll to position [485, 0]
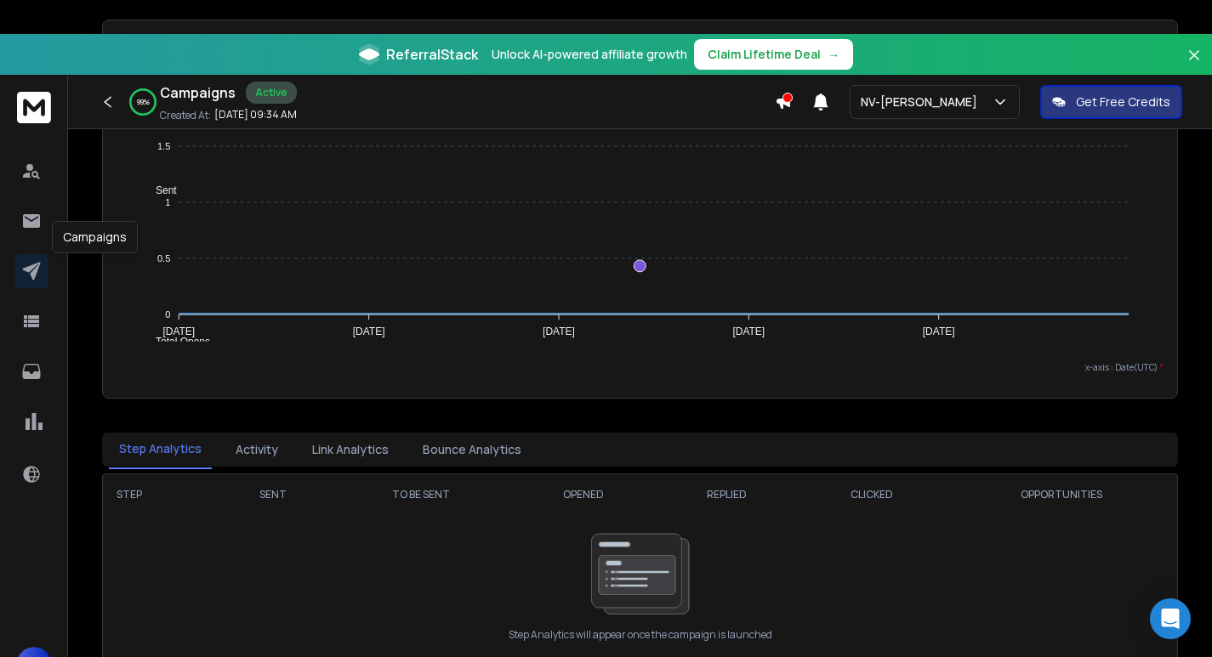
click at [37, 261] on icon at bounding box center [31, 271] width 20 height 20
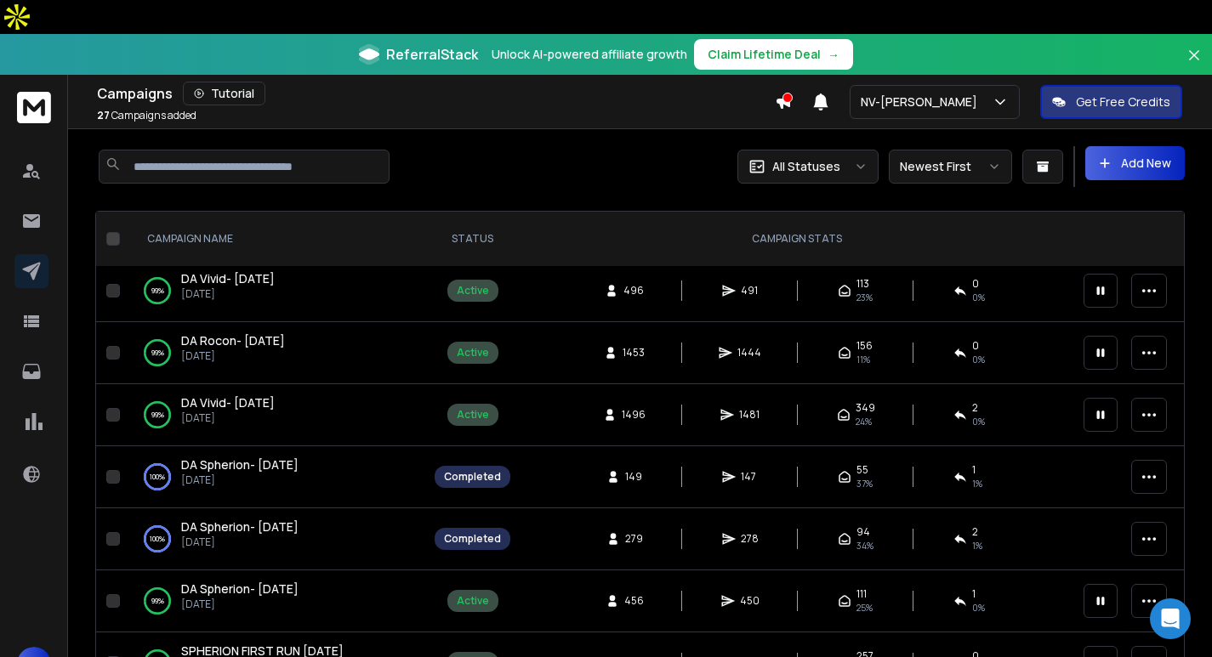
scroll to position [340, 0]
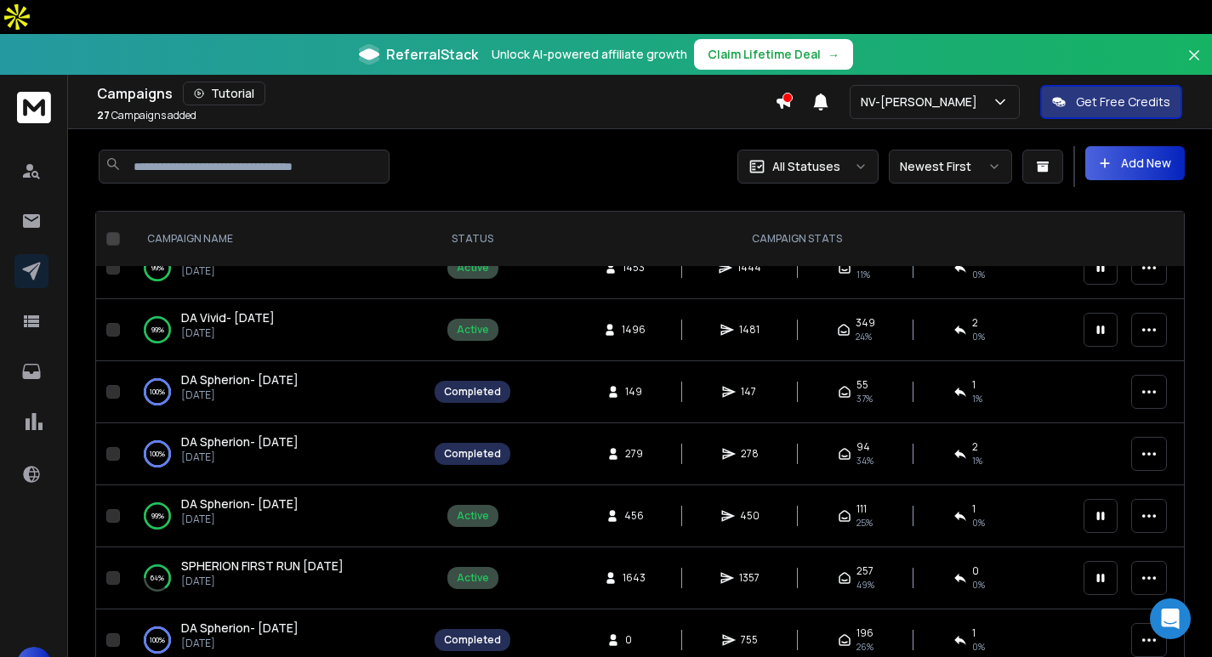
click at [522, 548] on td "1643 1357 257 49 % 0 0 %" at bounding box center [796, 579] width 553 height 62
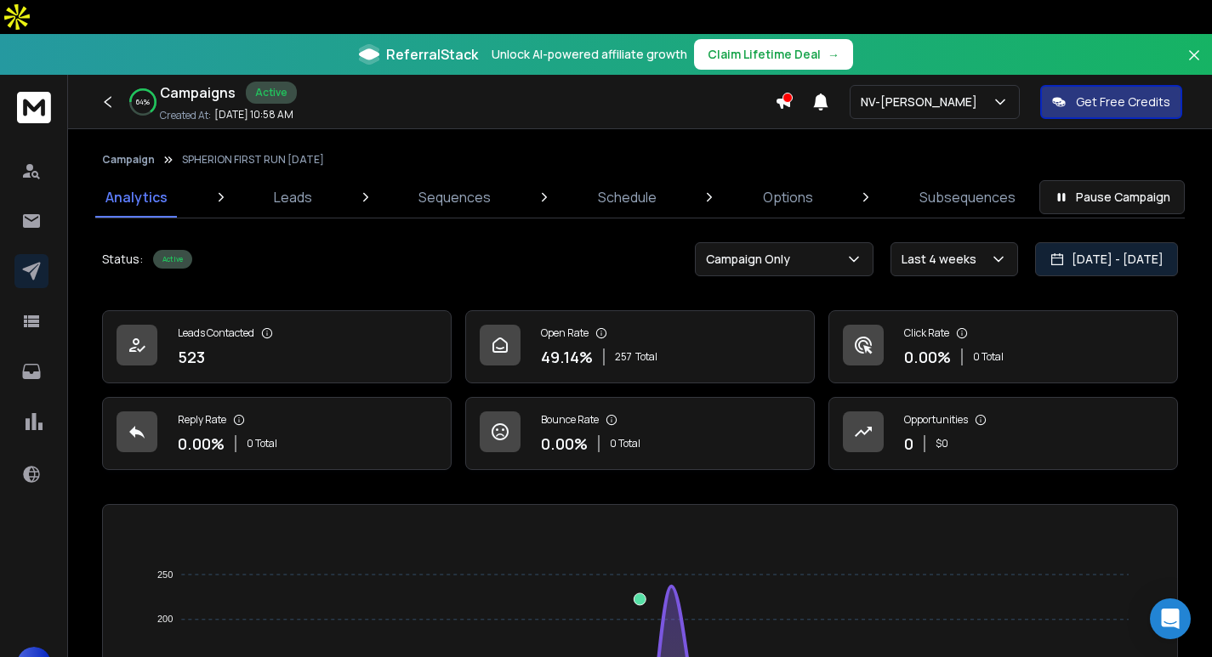
click at [1119, 242] on button "[DATE] - [DATE]" at bounding box center [1106, 259] width 143 height 34
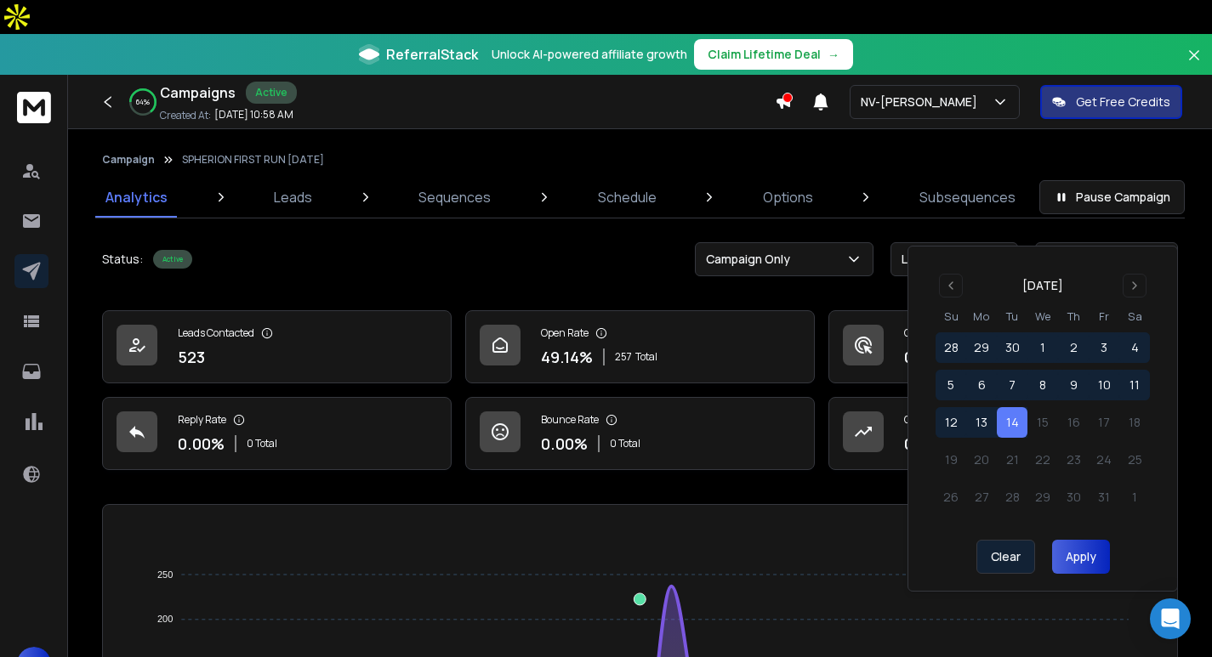
click at [1007, 560] on button "Clear" at bounding box center [1005, 557] width 59 height 34
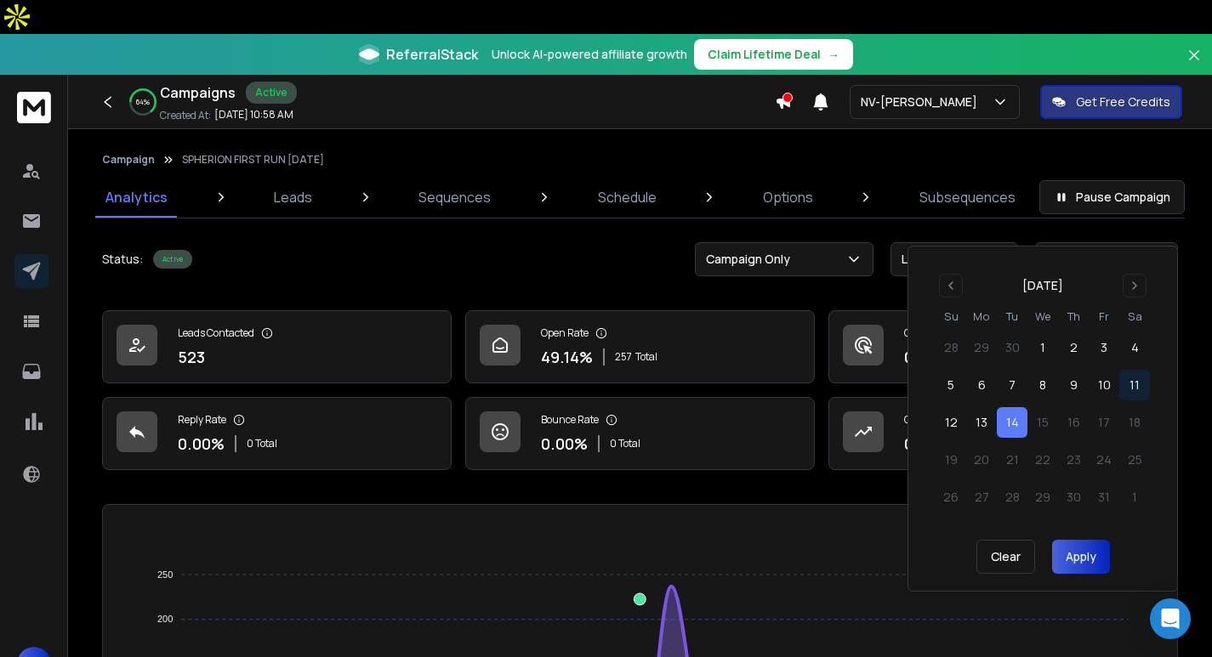
drag, startPoint x: 985, startPoint y: 389, endPoint x: 1132, endPoint y: 394, distance: 147.2
click at [985, 388] on button "6" at bounding box center [981, 385] width 31 height 31
click at [1136, 383] on button "11" at bounding box center [1134, 385] width 31 height 31
click at [1096, 563] on button "Apply" at bounding box center [1081, 557] width 58 height 34
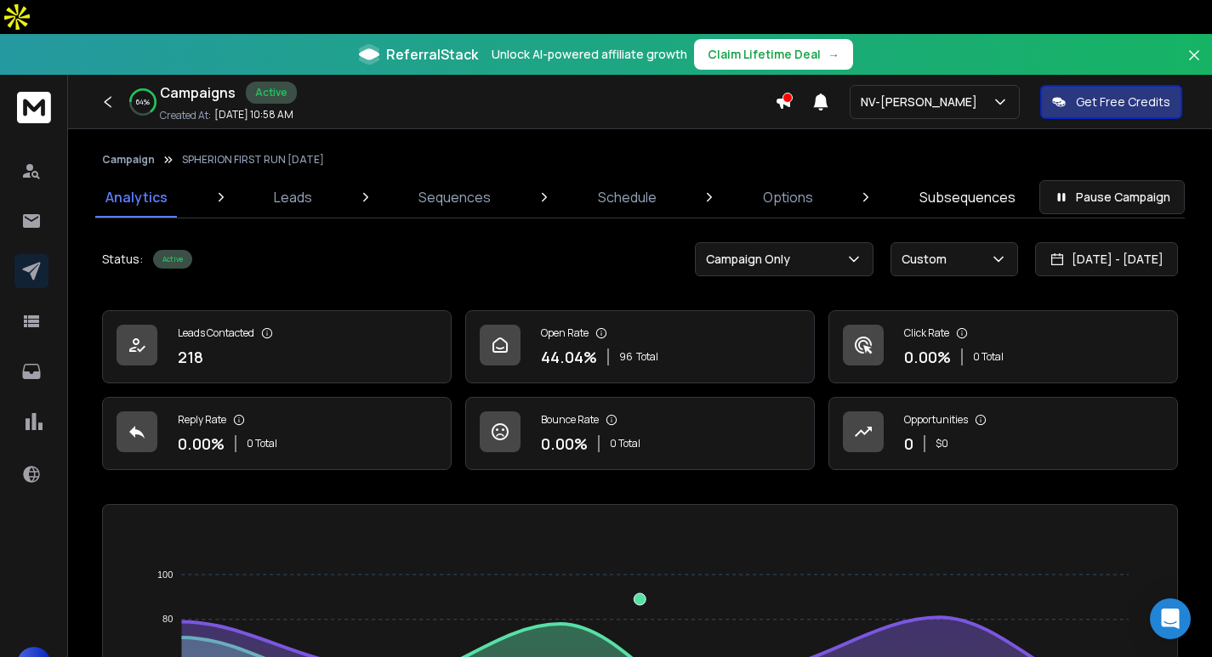
click at [974, 187] on p "Subsequences" at bounding box center [967, 197] width 96 height 20
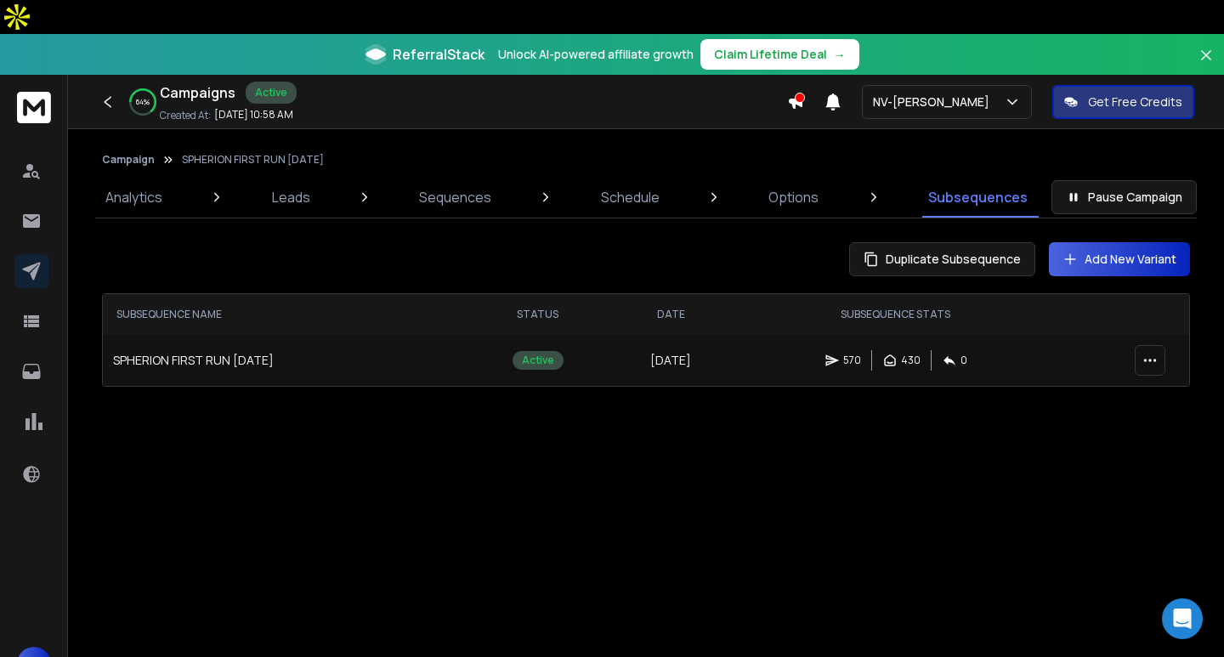
click at [250, 335] on td "SPHERION FIRST RUN [DATE]" at bounding box center [284, 360] width 363 height 51
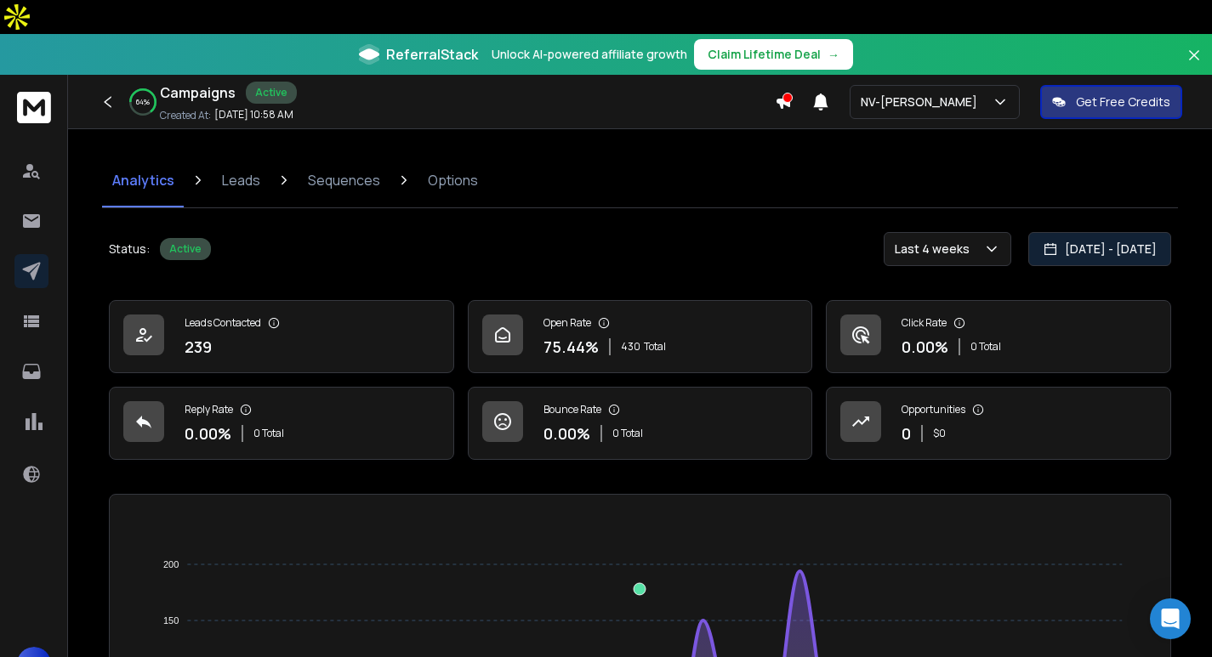
drag, startPoint x: 1087, startPoint y: 215, endPoint x: 1087, endPoint y: 226, distance: 11.1
click at [1087, 232] on button "[DATE] - [DATE]" at bounding box center [1099, 249] width 143 height 34
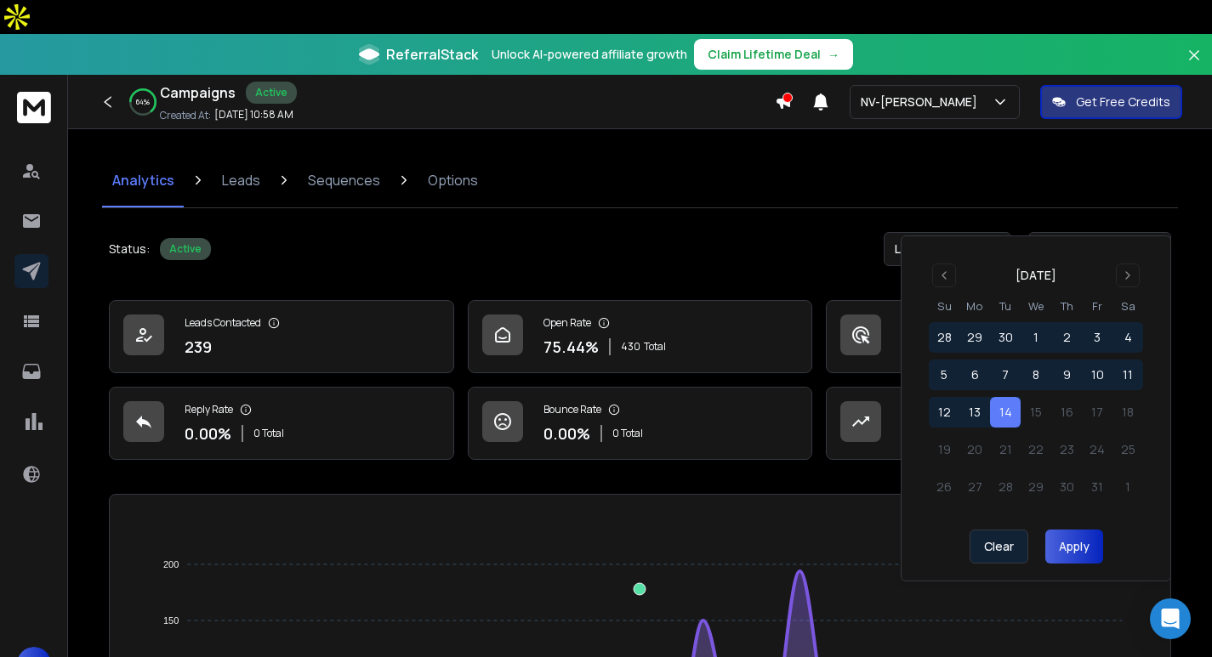
click at [1011, 554] on button "Clear" at bounding box center [998, 547] width 59 height 34
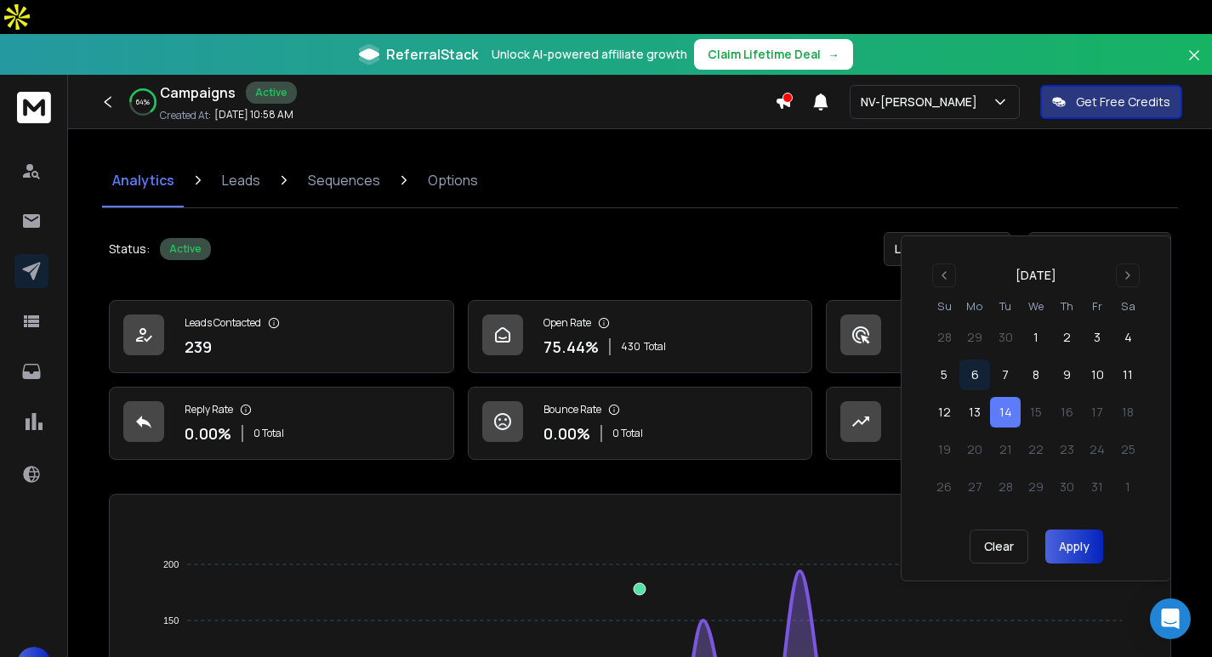
click at [974, 368] on button "6" at bounding box center [974, 375] width 31 height 31
click at [1105, 377] on button "10" at bounding box center [1097, 375] width 31 height 31
click at [1130, 373] on button "11" at bounding box center [1127, 375] width 31 height 31
click at [1076, 549] on button "Apply" at bounding box center [1074, 547] width 58 height 34
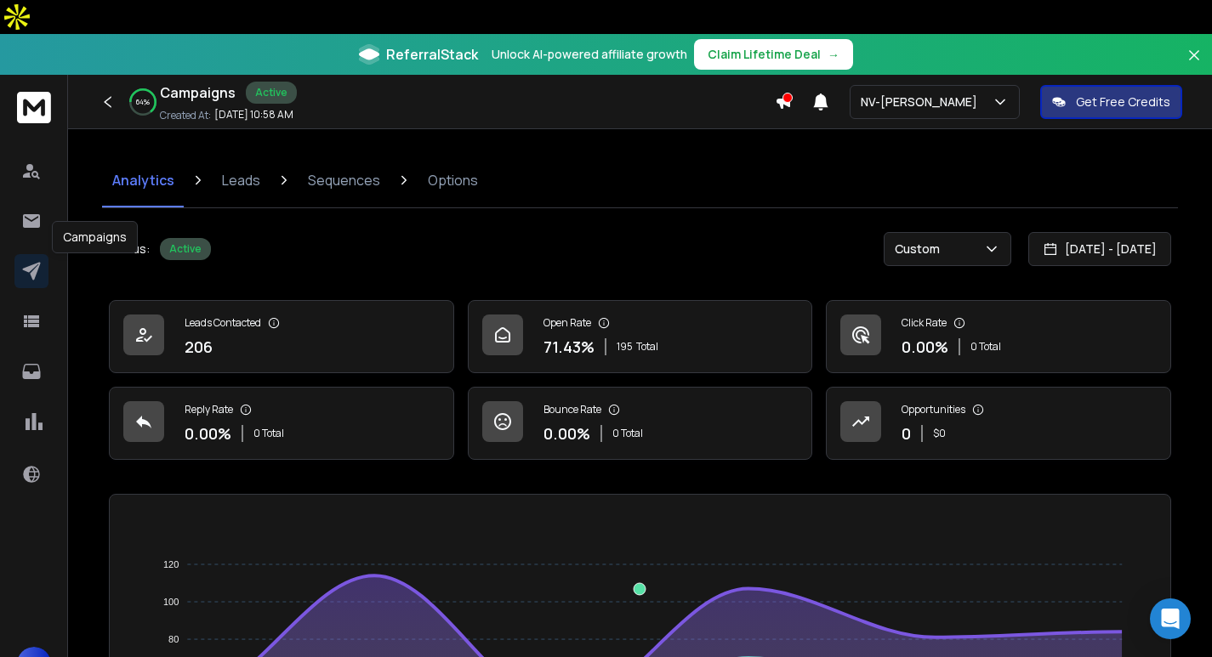
click at [28, 263] on icon at bounding box center [31, 272] width 18 height 18
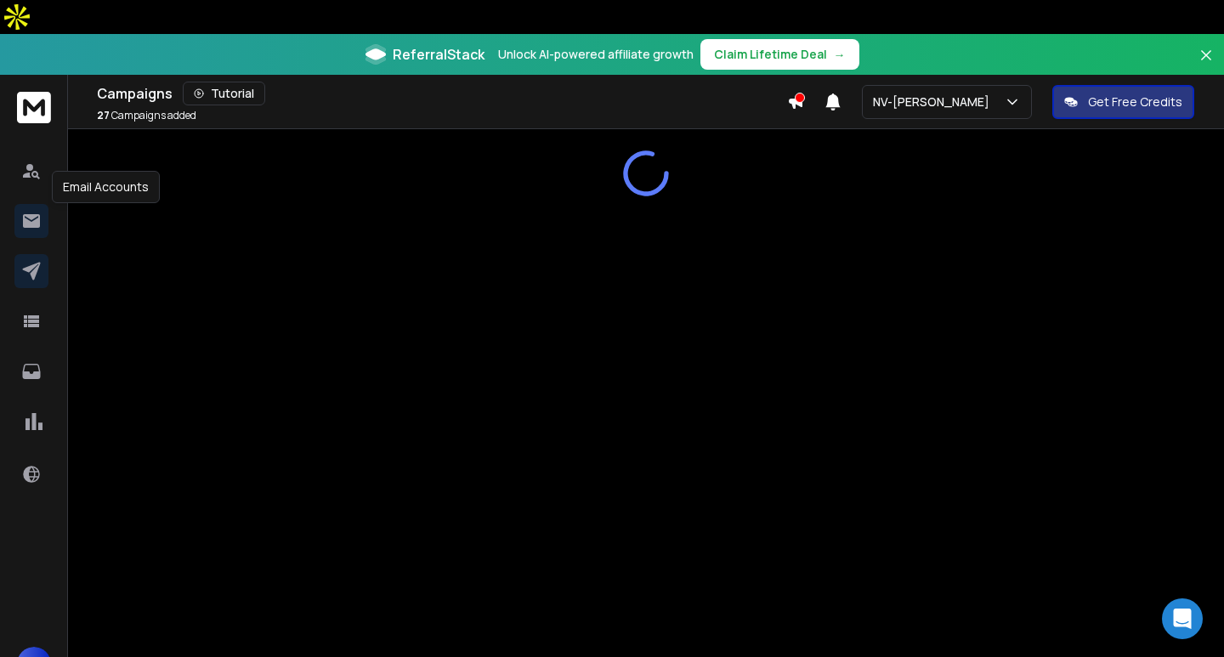
click at [45, 204] on link at bounding box center [31, 221] width 34 height 34
click at [43, 254] on link at bounding box center [31, 271] width 34 height 34
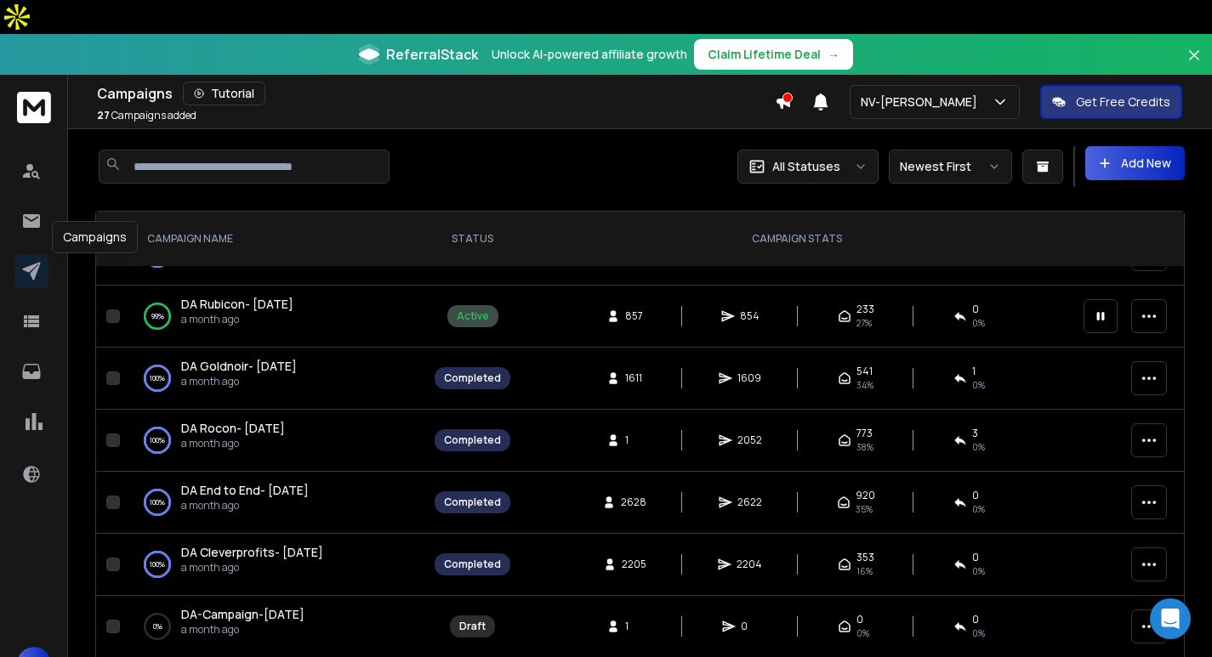
scroll to position [1020, 0]
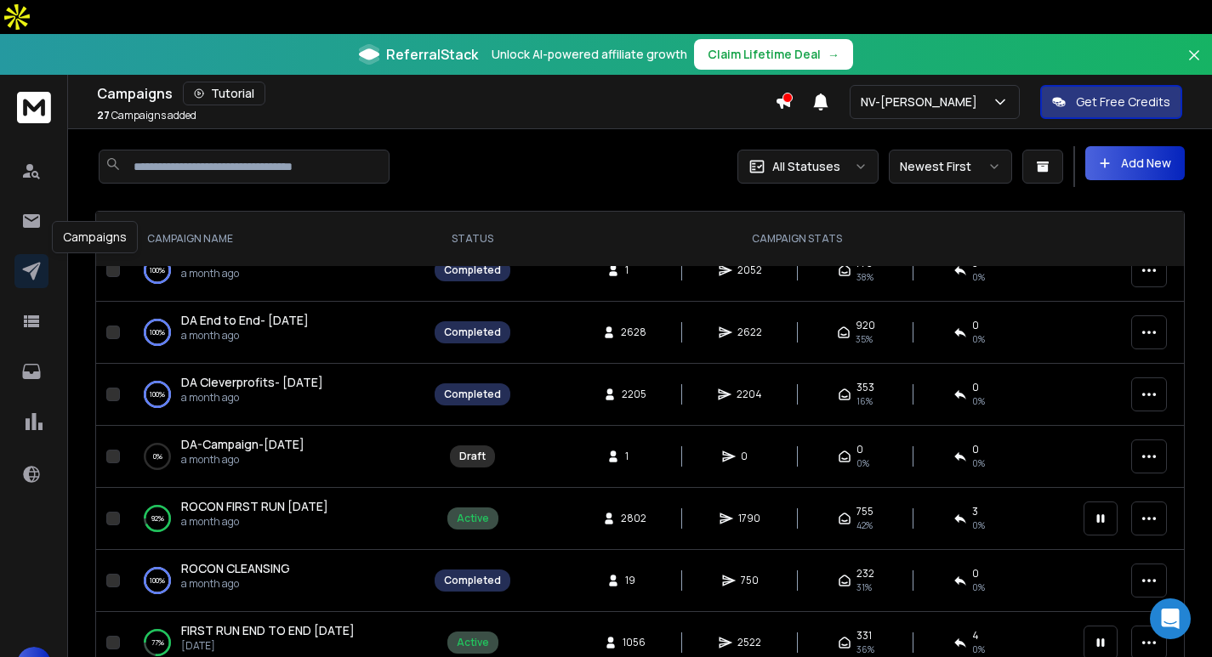
click at [413, 490] on td "92 % ROCON FIRST RUN [DATE] a month ago" at bounding box center [276, 519] width 298 height 62
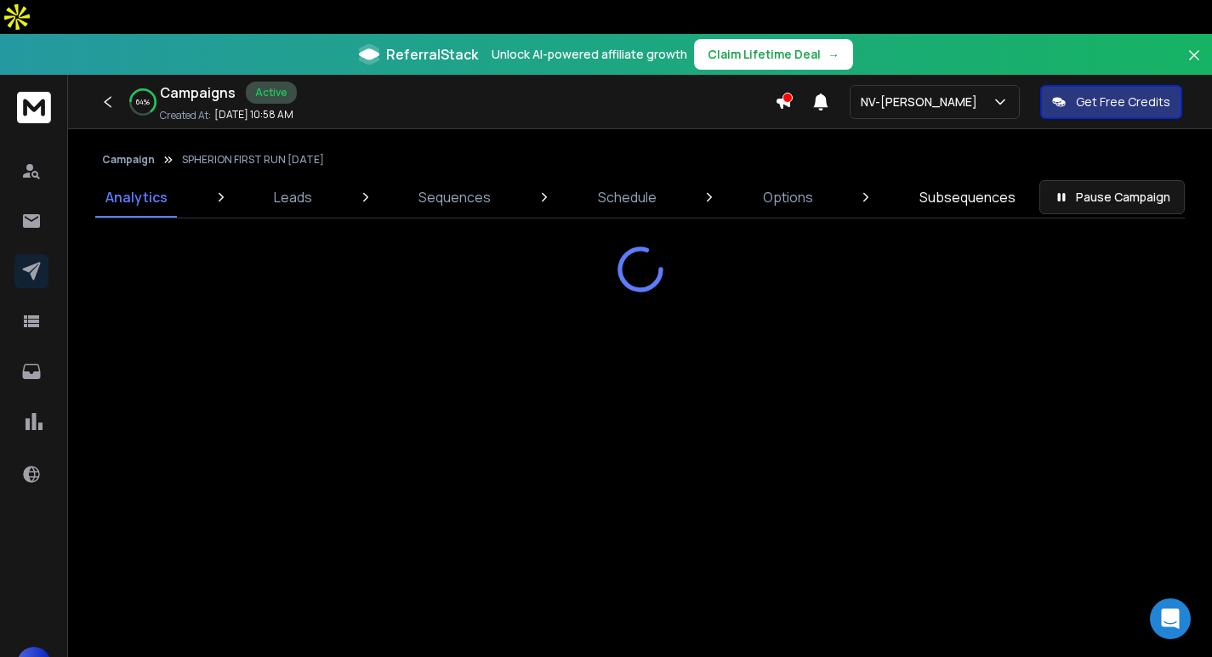
click at [979, 177] on link "Subsequences" at bounding box center [967, 197] width 116 height 41
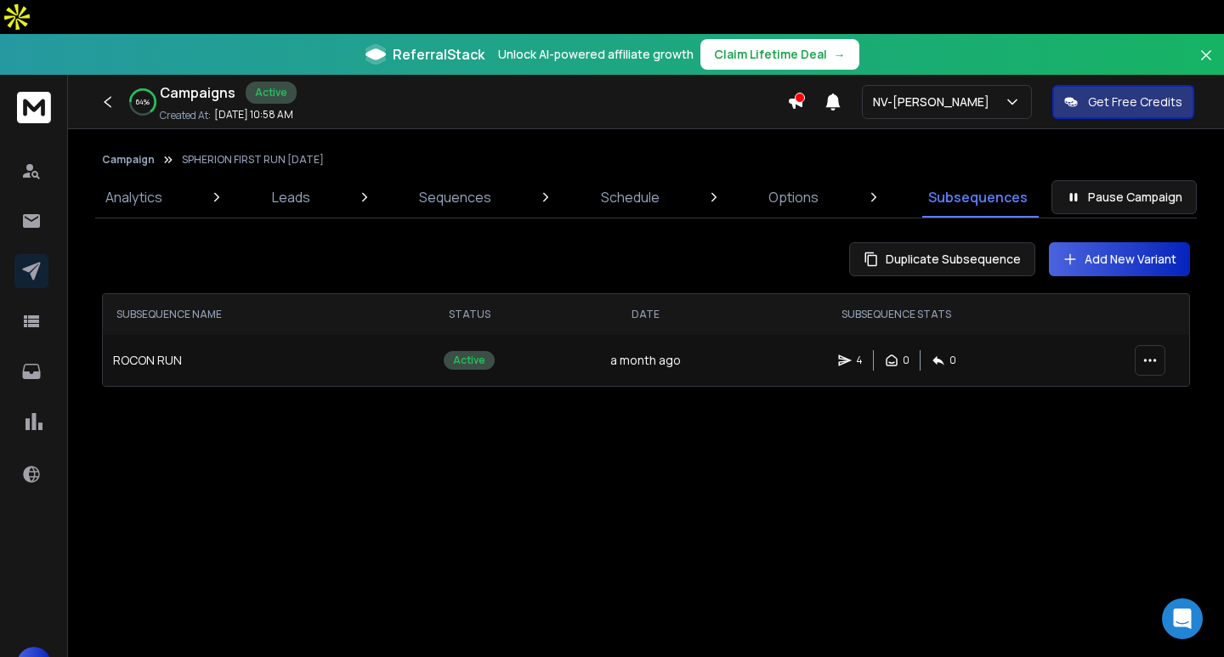
click at [316, 338] on td "ROCON RUN" at bounding box center [247, 360] width 289 height 51
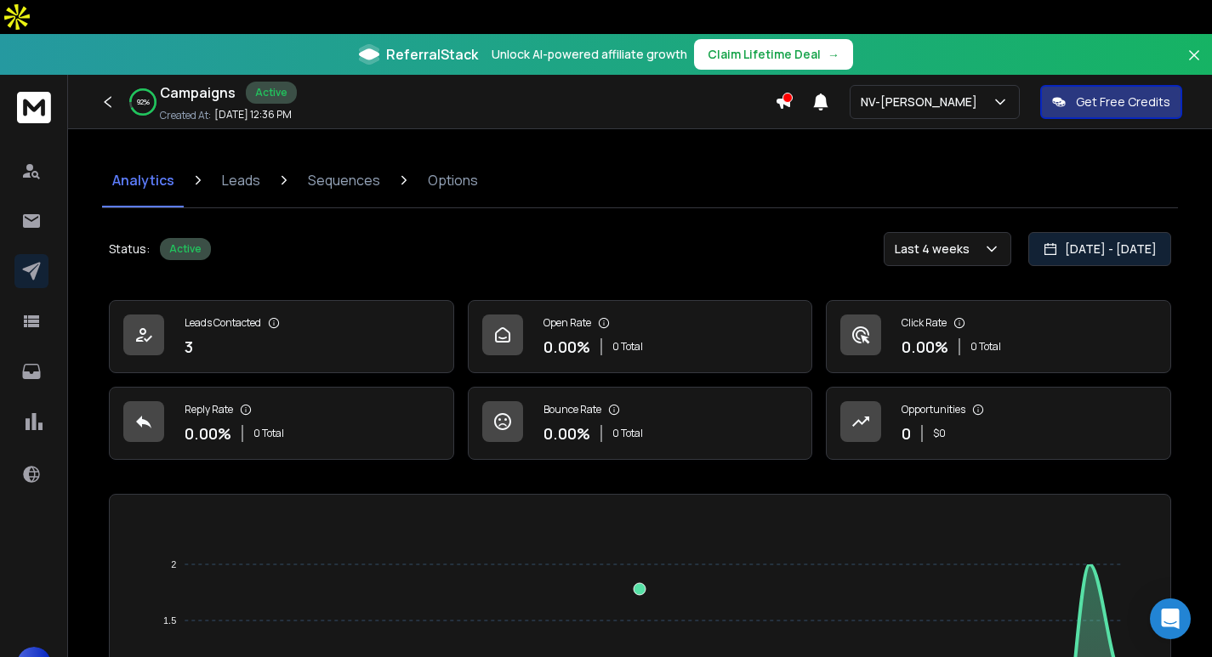
click at [1029, 232] on button "[DATE] - [DATE]" at bounding box center [1099, 249] width 143 height 34
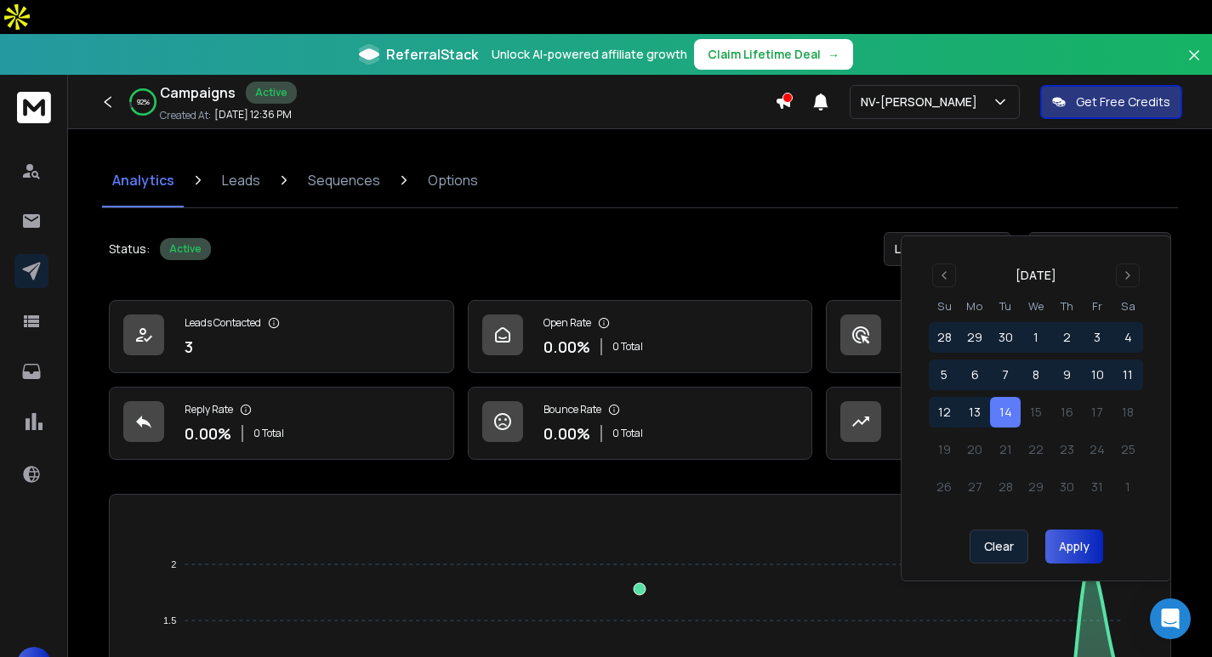
click at [996, 540] on button "Clear" at bounding box center [998, 547] width 59 height 34
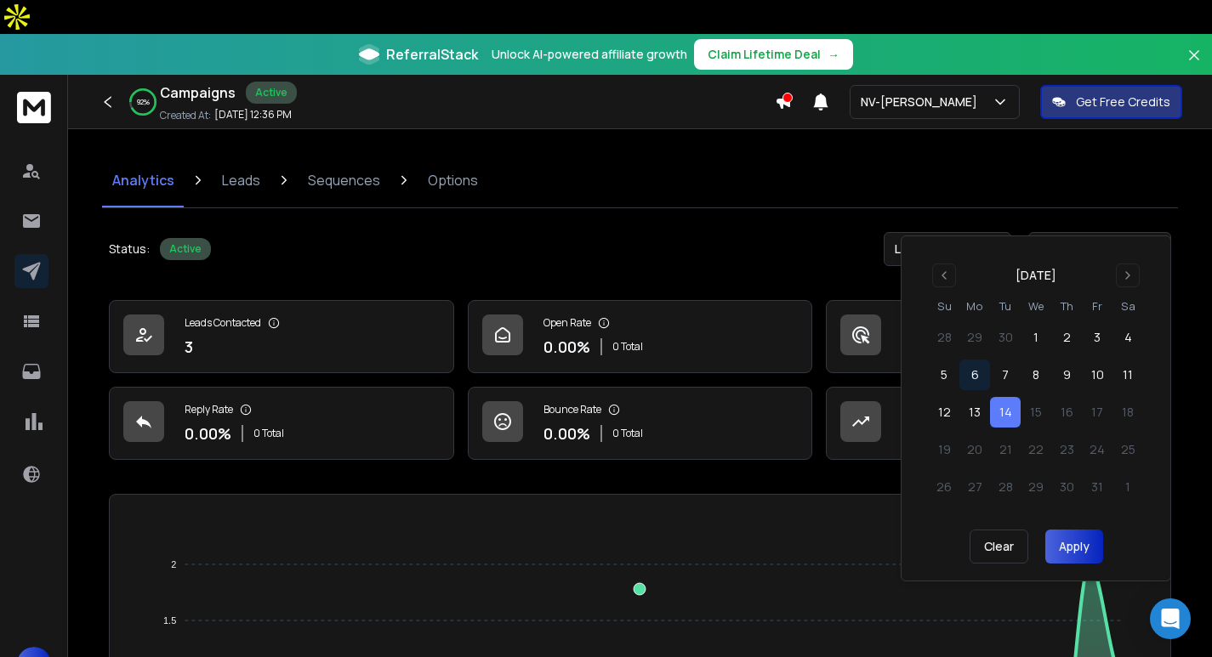
click at [973, 372] on button "6" at bounding box center [974, 375] width 31 height 31
click at [1134, 375] on button "11" at bounding box center [1127, 375] width 31 height 31
click at [1081, 557] on button "Apply" at bounding box center [1074, 547] width 58 height 34
